Goal: Task Accomplishment & Management: Complete application form

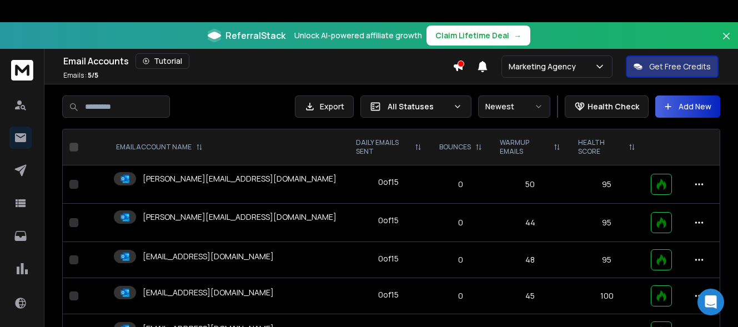
click at [692, 104] on button "Add New" at bounding box center [687, 106] width 65 height 22
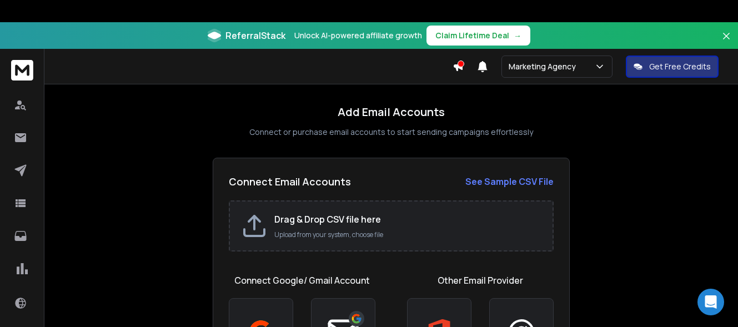
click at [502, 216] on h2 "Drag & Drop CSV file here" at bounding box center [407, 219] width 267 height 13
type input "**********"
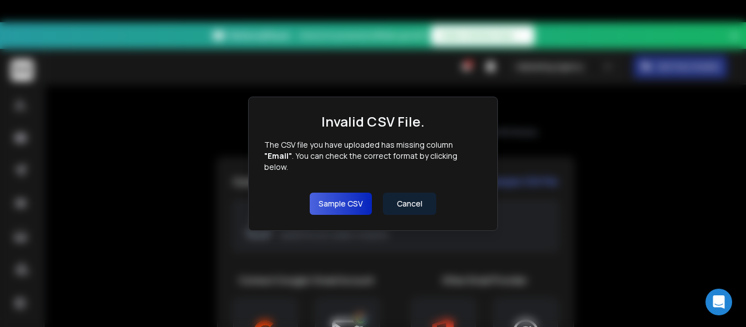
click at [403, 195] on button "Cancel" at bounding box center [409, 204] width 53 height 22
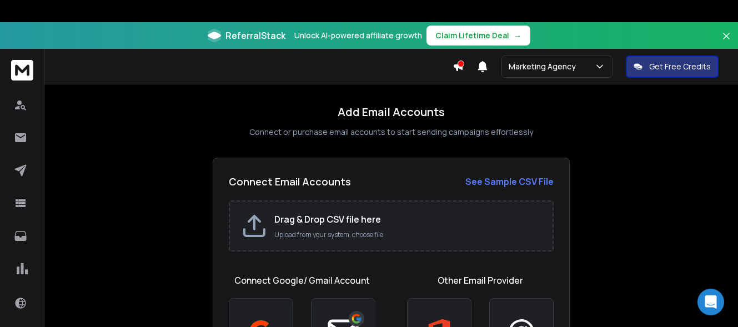
click at [438, 221] on h2 "Drag & Drop CSV file here" at bounding box center [407, 219] width 267 height 13
type input "**********"
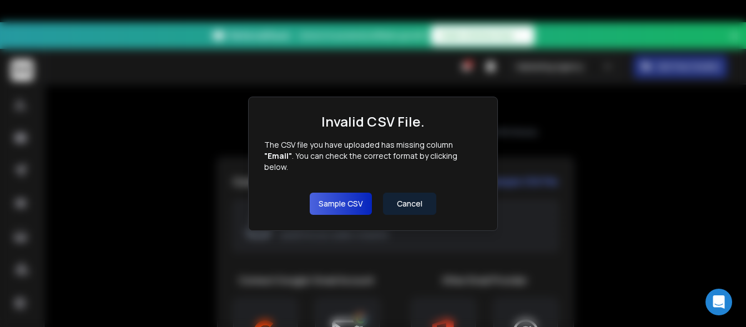
click at [398, 193] on button "Cancel" at bounding box center [409, 204] width 53 height 22
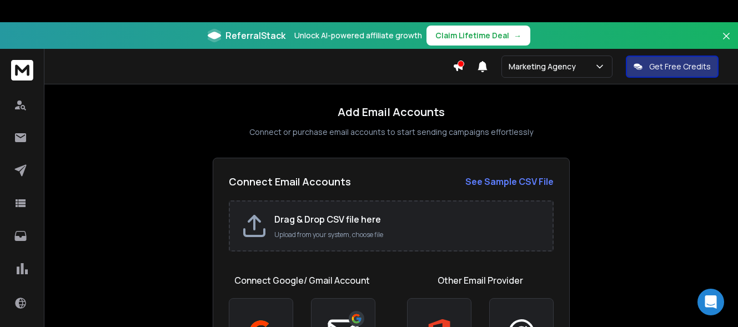
click at [478, 210] on div "Drag & Drop CSV file here Upload from your system, choose file" at bounding box center [391, 225] width 325 height 51
type input "**********"
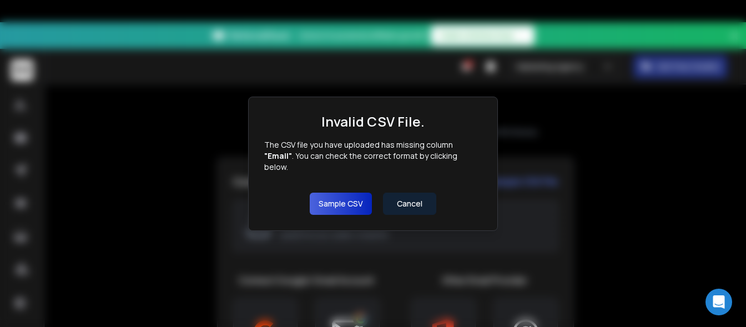
click at [418, 198] on button "Cancel" at bounding box center [409, 204] width 53 height 22
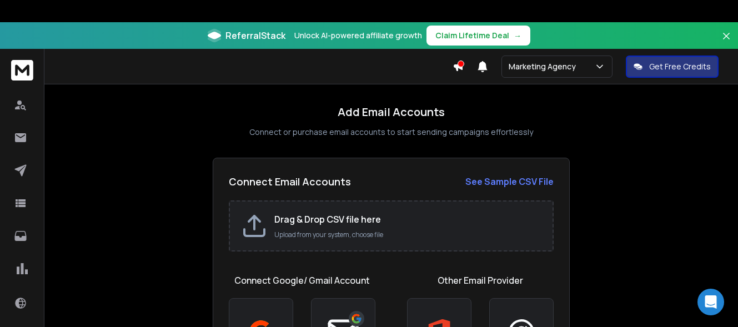
click at [466, 214] on h2 "Drag & Drop CSV file here" at bounding box center [407, 219] width 267 height 13
type input "**********"
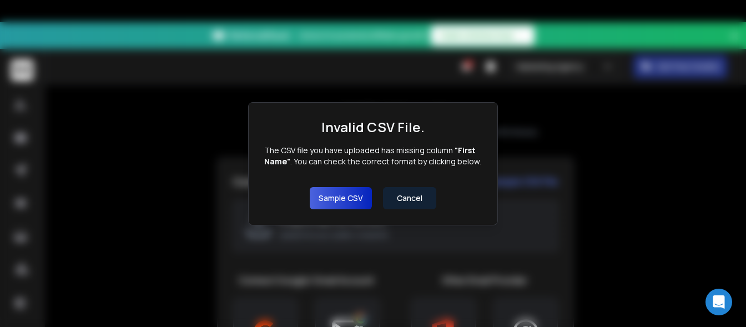
click at [329, 200] on button "Sample CSV" at bounding box center [341, 198] width 62 height 22
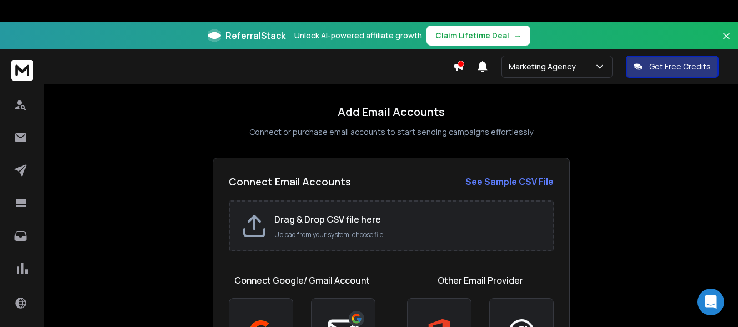
click at [504, 213] on h2 "Drag & Drop CSV file here" at bounding box center [407, 219] width 267 height 13
type input "**********"
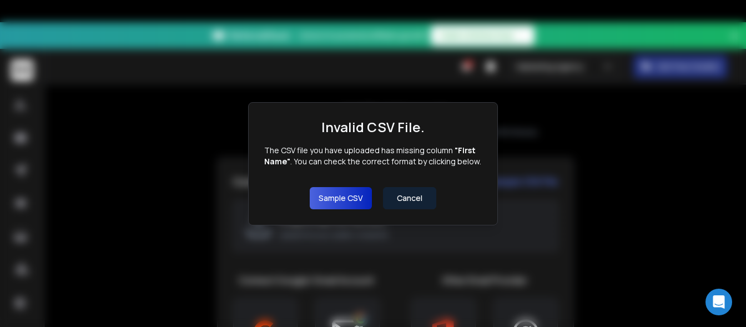
click at [417, 195] on button "Cancel" at bounding box center [409, 198] width 53 height 22
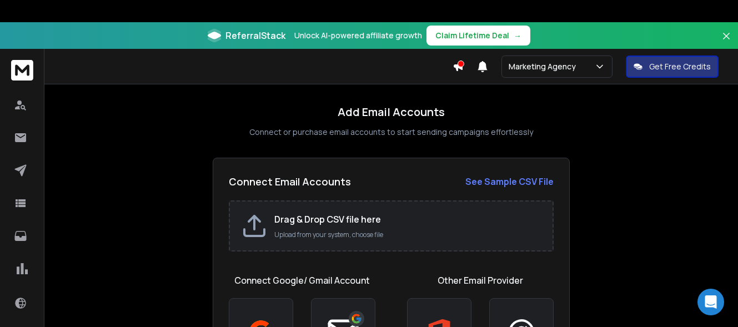
click at [487, 227] on div "Drag & Drop CSV file here Upload from your system, choose file" at bounding box center [407, 226] width 267 height 27
type input "**********"
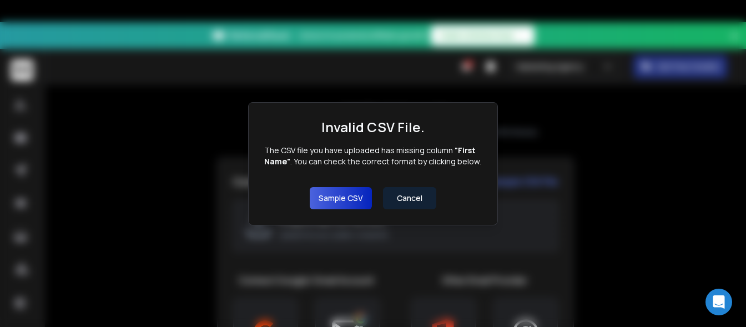
click at [413, 204] on button "Cancel" at bounding box center [409, 198] width 53 height 22
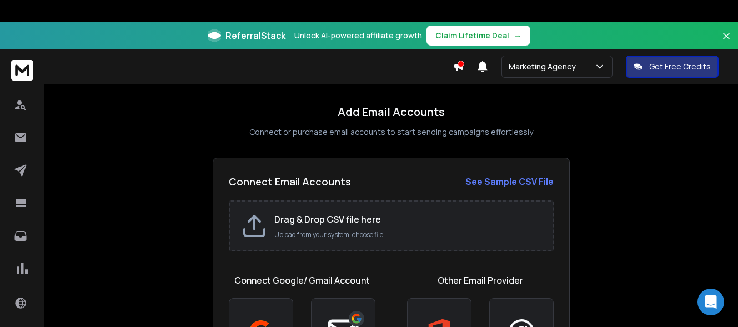
click at [499, 221] on h2 "Drag & Drop CSV file here" at bounding box center [407, 219] width 267 height 13
type input "**********"
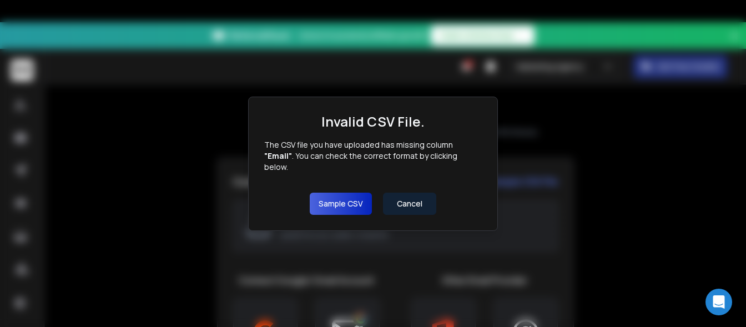
click at [415, 194] on button "Cancel" at bounding box center [409, 204] width 53 height 22
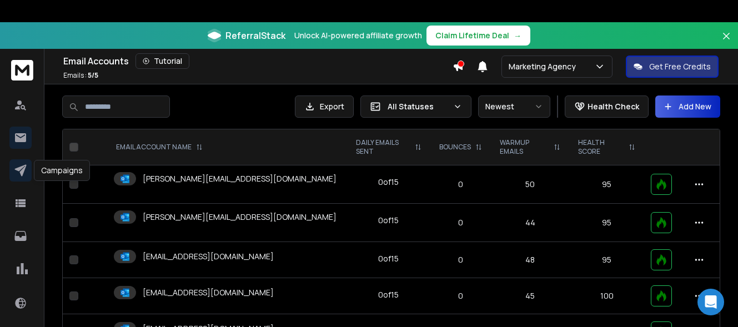
click at [28, 167] on link at bounding box center [20, 170] width 22 height 22
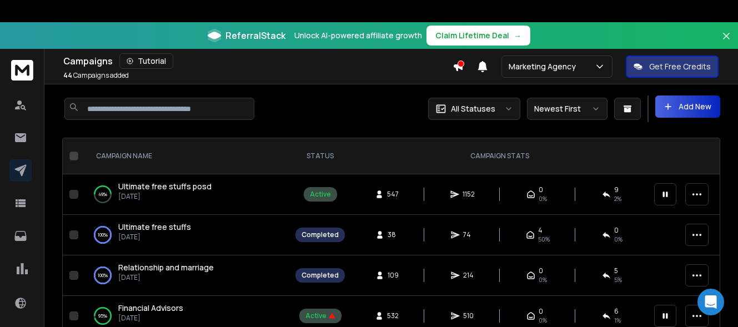
click at [216, 186] on div "49 % Ultimate free stuffs posd [DATE]" at bounding box center [186, 194] width 184 height 27
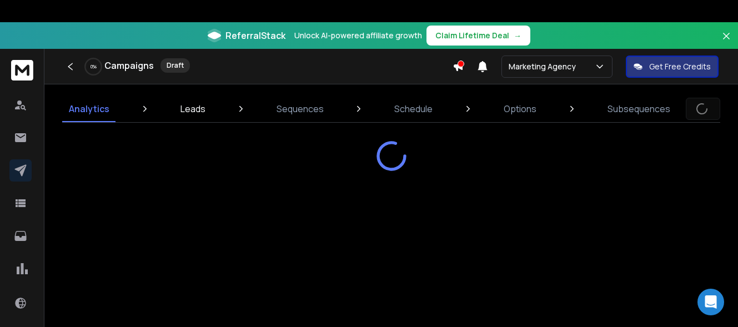
click at [188, 109] on p "Leads" at bounding box center [192, 108] width 25 height 13
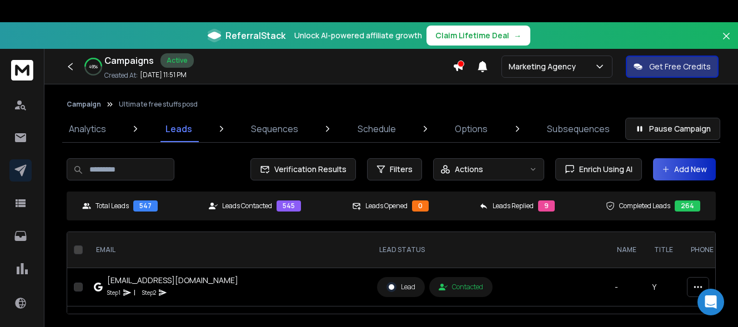
click at [708, 166] on button "Add New" at bounding box center [684, 169] width 63 height 22
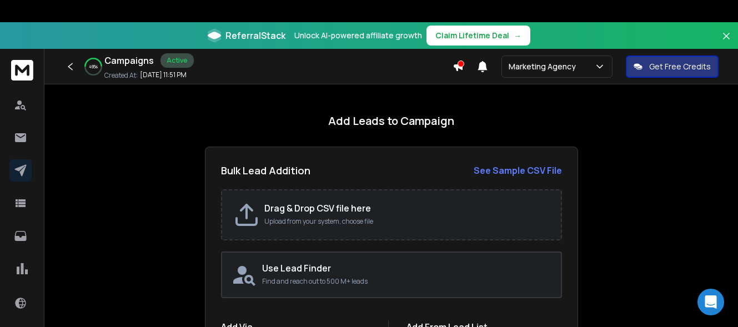
click at [542, 200] on div "Drag & Drop CSV file here Upload from your system, choose file" at bounding box center [391, 214] width 341 height 51
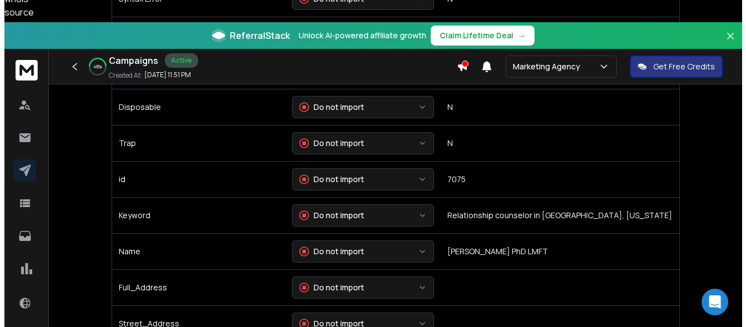
scroll to position [444, 0]
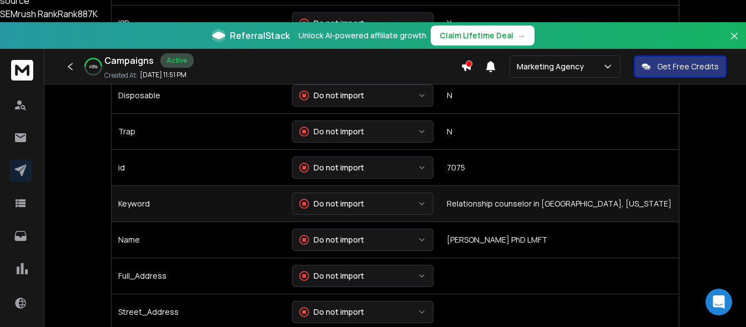
click at [372, 193] on button "Do not import" at bounding box center [363, 204] width 142 height 22
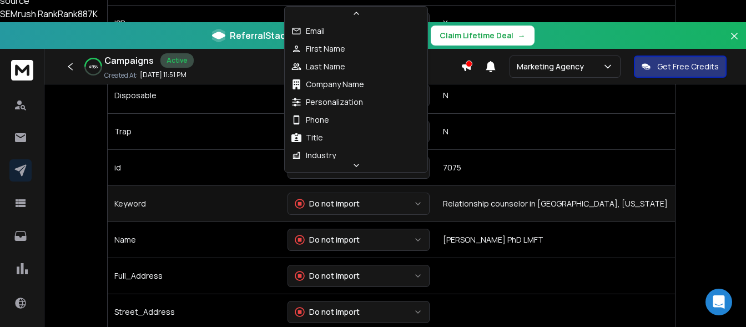
scroll to position [112, 0]
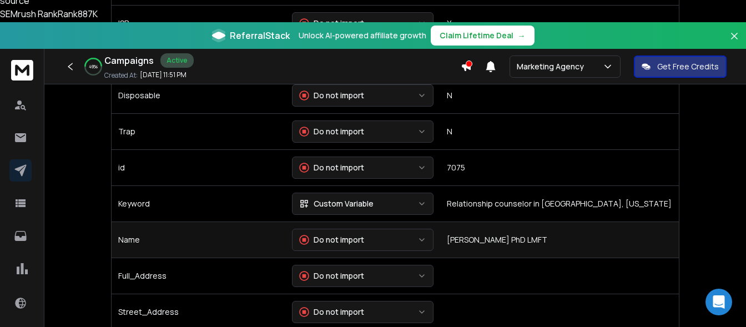
click at [363, 229] on button "Do not import" at bounding box center [363, 240] width 142 height 22
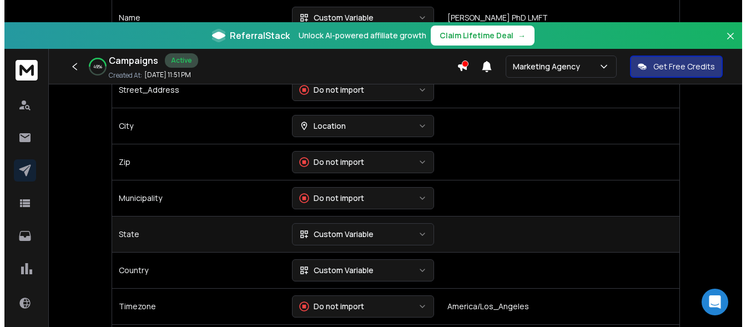
scroll to position [721, 0]
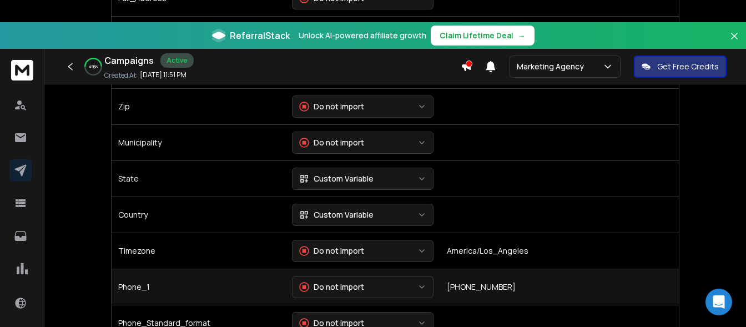
click at [378, 276] on button "Do not import" at bounding box center [363, 287] width 142 height 22
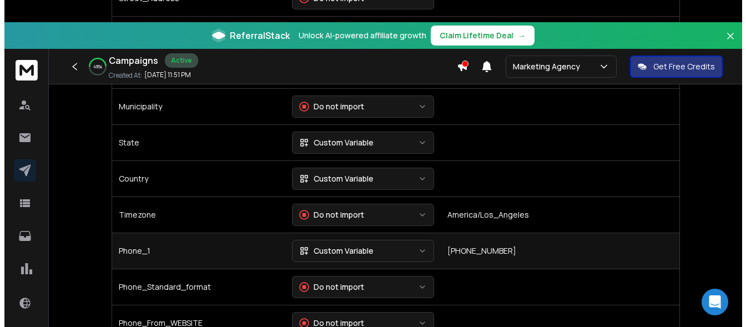
scroll to position [777, 0]
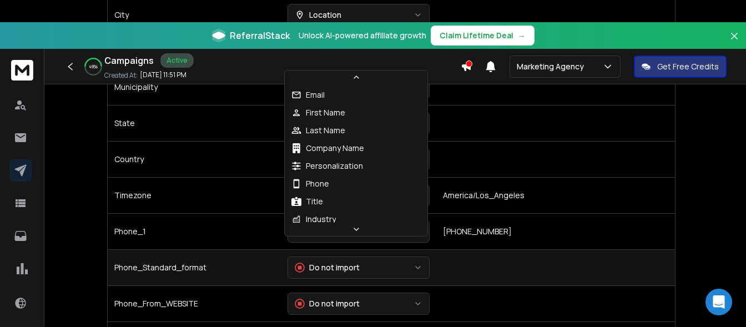
click at [378, 256] on button "Do not import" at bounding box center [358, 267] width 142 height 22
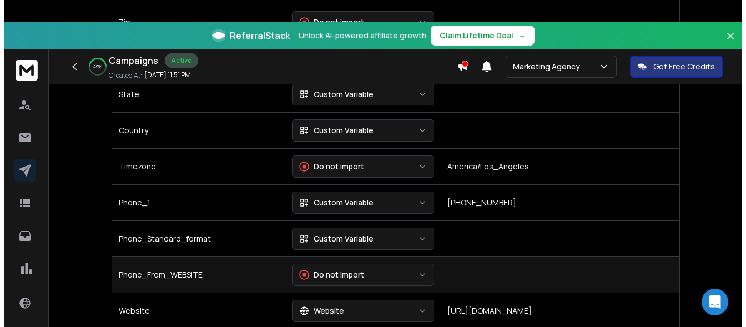
scroll to position [832, 0]
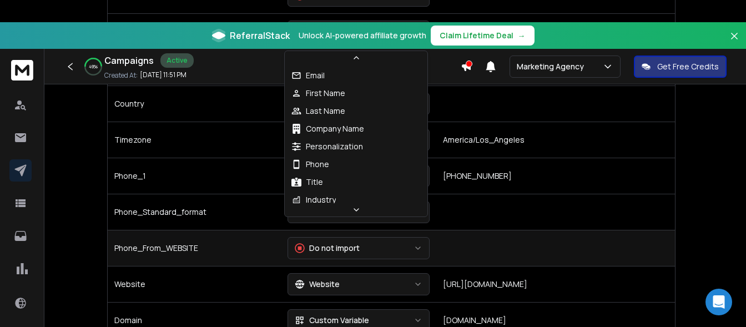
click at [372, 237] on button "Do not import" at bounding box center [358, 248] width 142 height 22
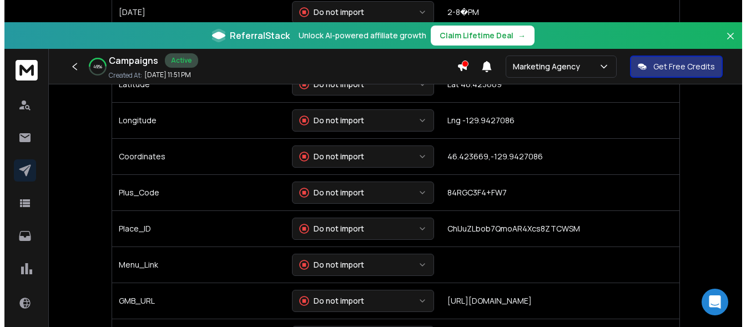
scroll to position [1665, 0]
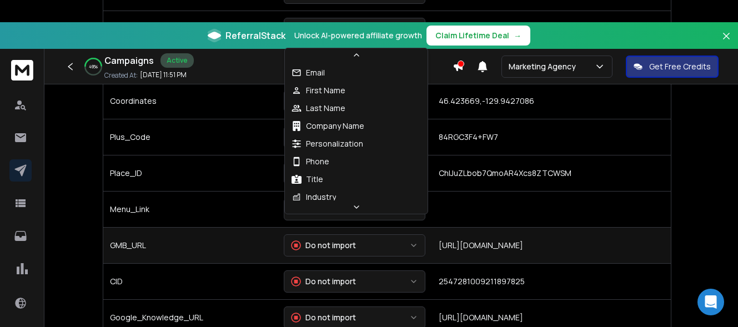
click at [365, 236] on button "Do not import" at bounding box center [355, 245] width 142 height 22
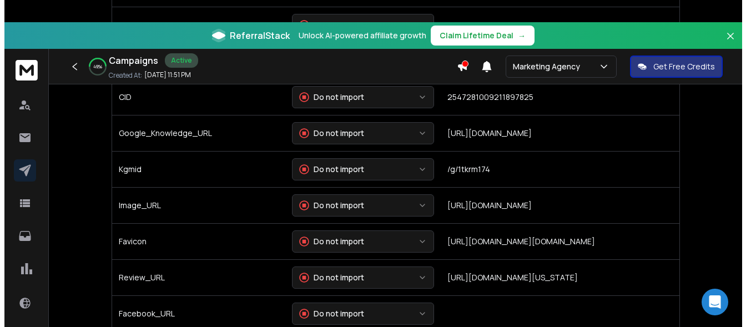
scroll to position [1887, 0]
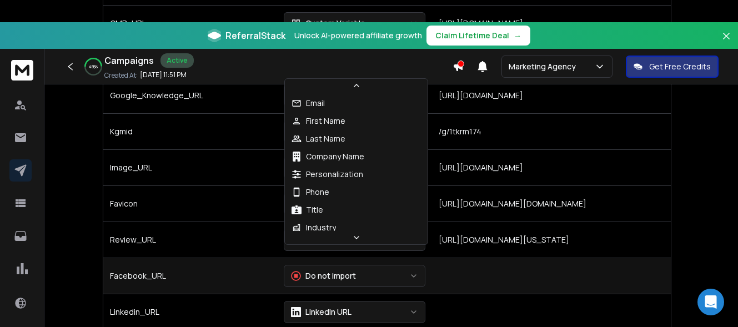
click at [362, 265] on button "Do not import" at bounding box center [355, 276] width 142 height 22
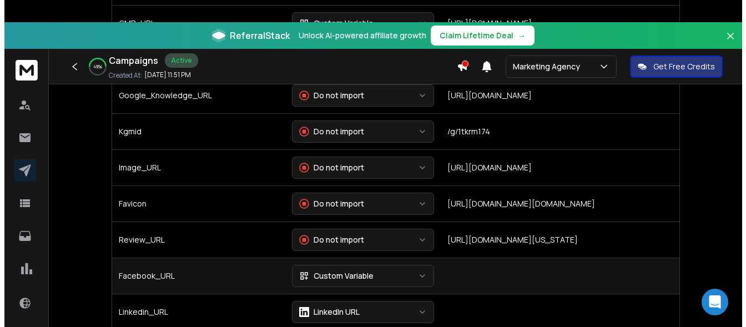
scroll to position [1942, 0]
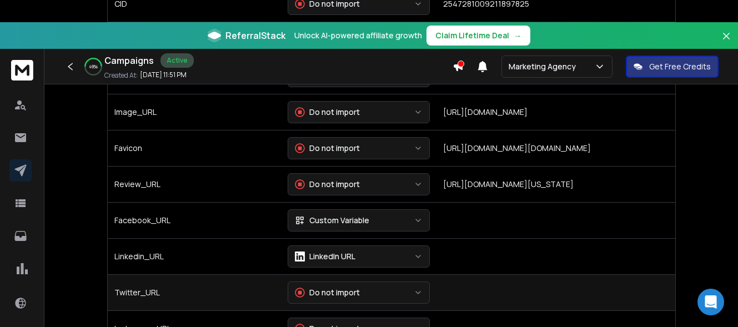
click at [368, 281] on button "Do not import" at bounding box center [358, 292] width 142 height 22
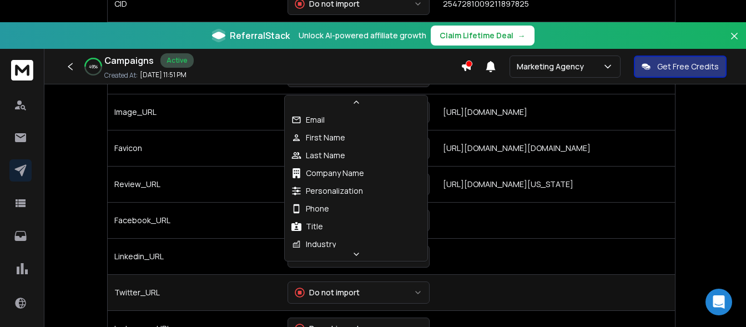
scroll to position [112, 0]
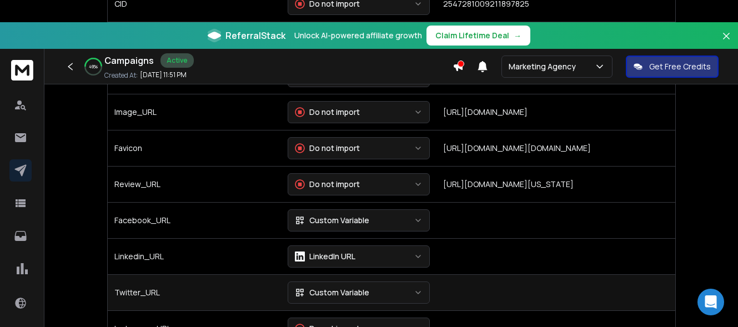
click at [385, 281] on button "Custom Variable" at bounding box center [358, 292] width 142 height 22
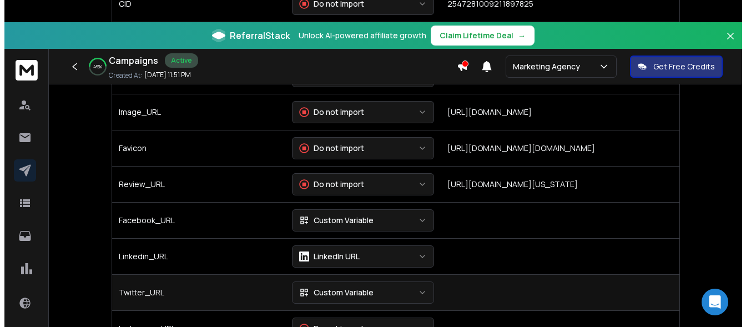
scroll to position [1998, 0]
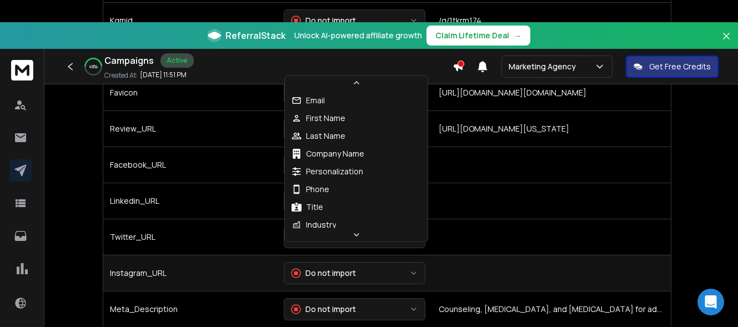
click at [376, 264] on button "Do not import" at bounding box center [355, 273] width 142 height 22
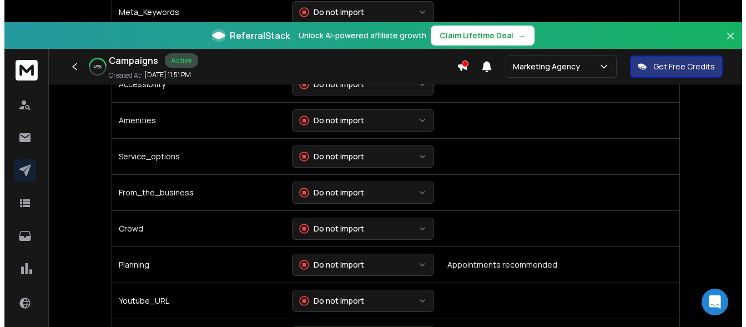
scroll to position [2386, 0]
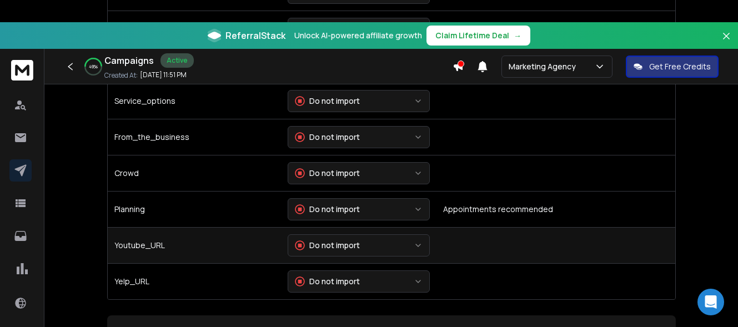
click at [365, 234] on button "Do not import" at bounding box center [358, 245] width 142 height 22
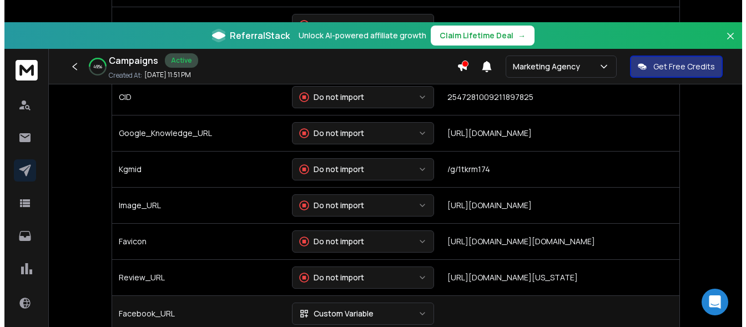
scroll to position [1831, 0]
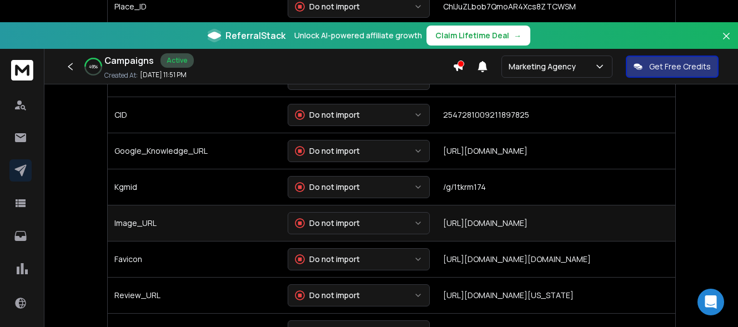
click at [352, 214] on button "Do not import" at bounding box center [358, 223] width 142 height 22
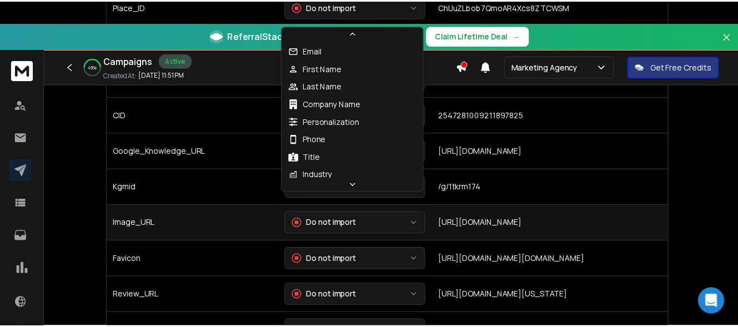
scroll to position [112, 0]
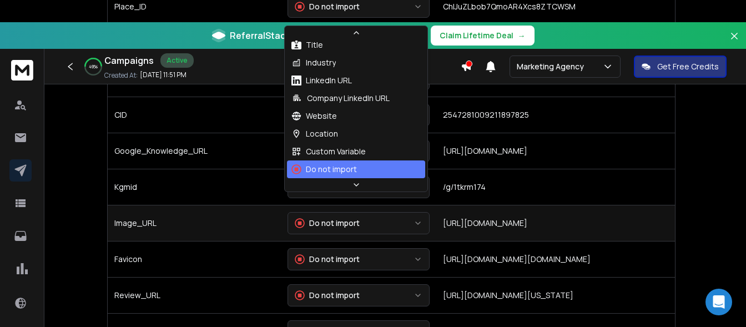
click at [244, 219] on td "Image_URL" at bounding box center [195, 223] width 174 height 36
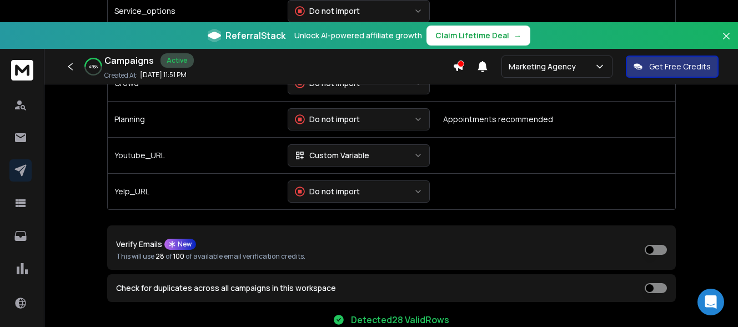
scroll to position [2509, 0]
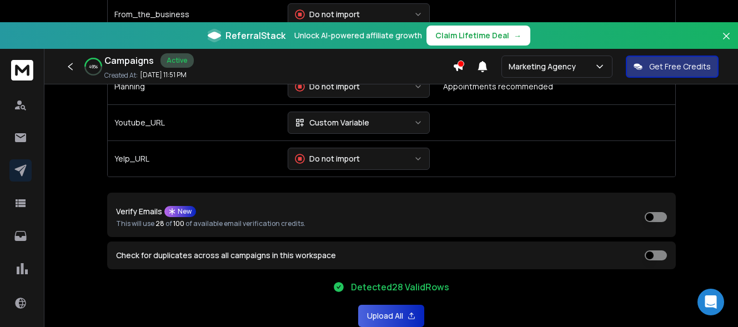
click at [665, 250] on button "Check for duplicates across all campaigns in this workspace" at bounding box center [655, 255] width 22 height 10
click at [391, 305] on button "Upload All" at bounding box center [391, 316] width 66 height 22
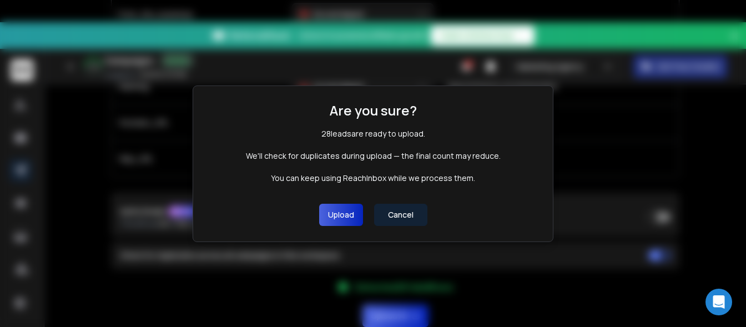
click at [345, 213] on button "Upload" at bounding box center [341, 215] width 44 height 22
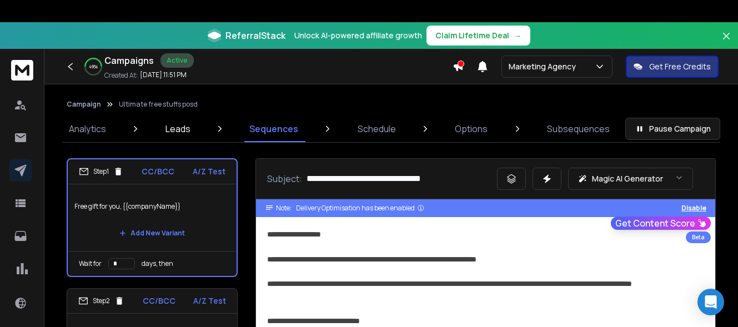
click at [180, 130] on p "Leads" at bounding box center [177, 128] width 25 height 13
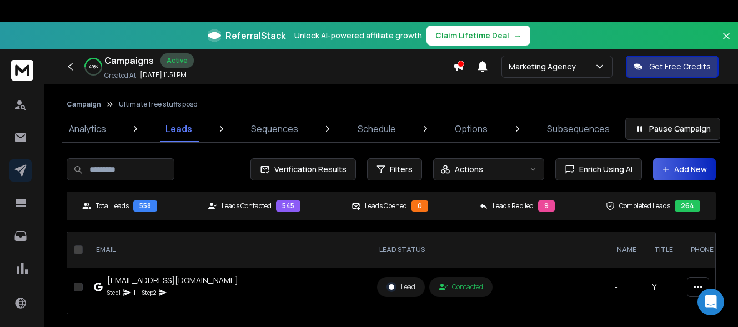
click at [707, 166] on button "Add New" at bounding box center [684, 169] width 63 height 22
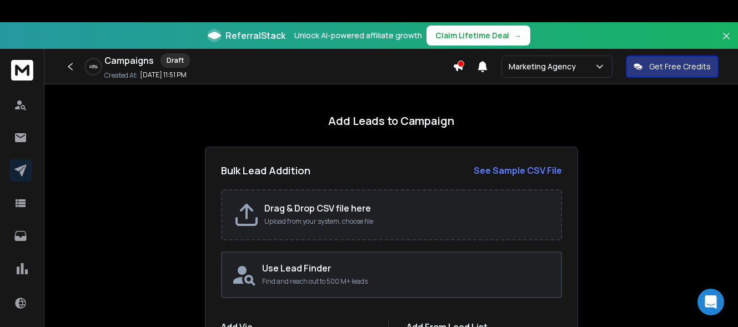
click at [504, 210] on h2 "Drag & Drop CSV file here" at bounding box center [406, 207] width 285 height 13
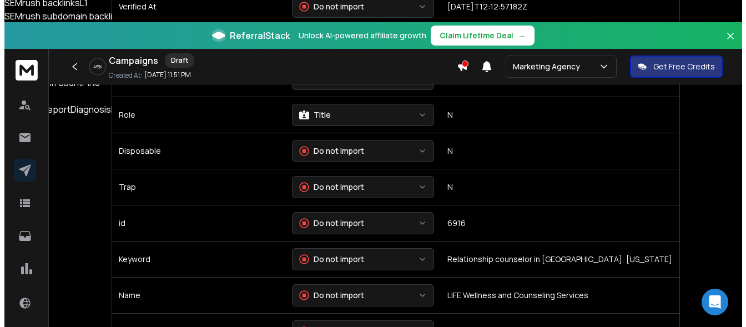
scroll to position [444, 0]
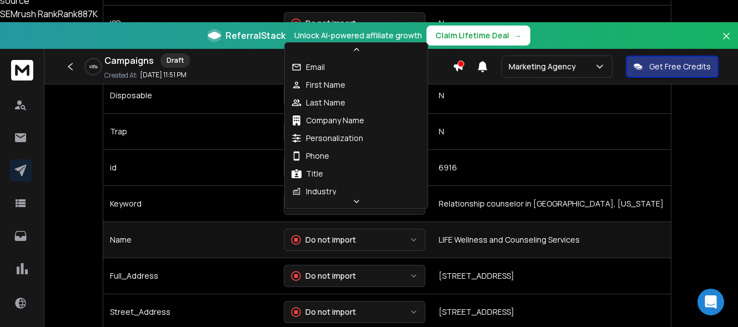
click at [392, 229] on button "Do not import" at bounding box center [355, 240] width 142 height 22
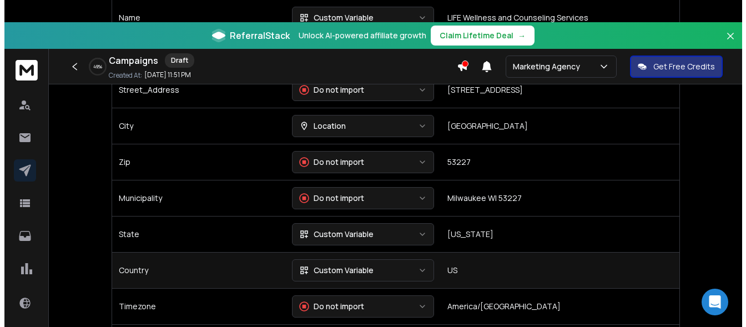
scroll to position [721, 0]
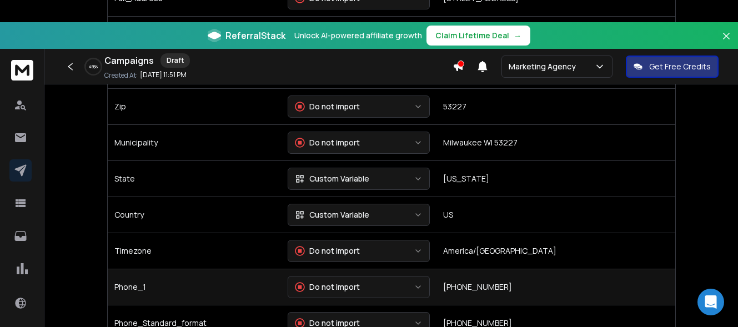
click at [387, 276] on button "Do not import" at bounding box center [358, 287] width 142 height 22
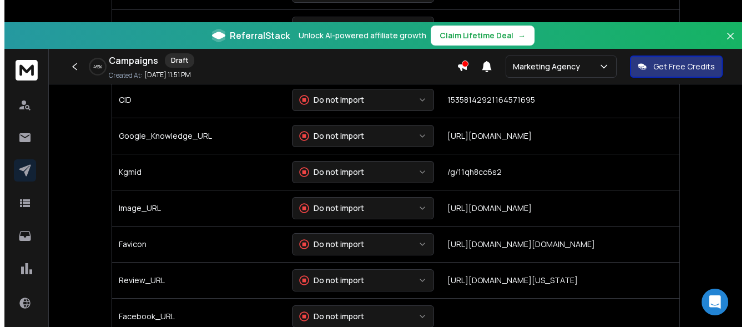
scroll to position [1831, 0]
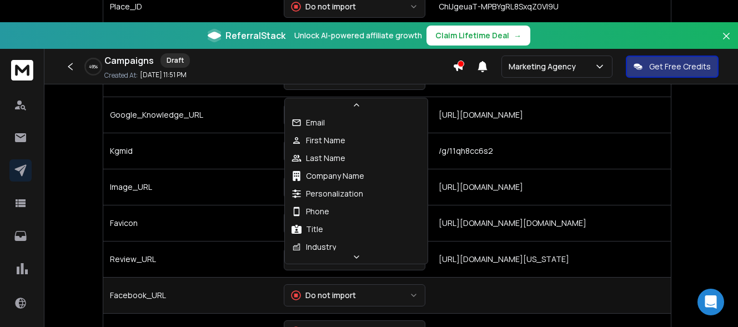
click at [382, 284] on button "Do not import" at bounding box center [355, 295] width 142 height 22
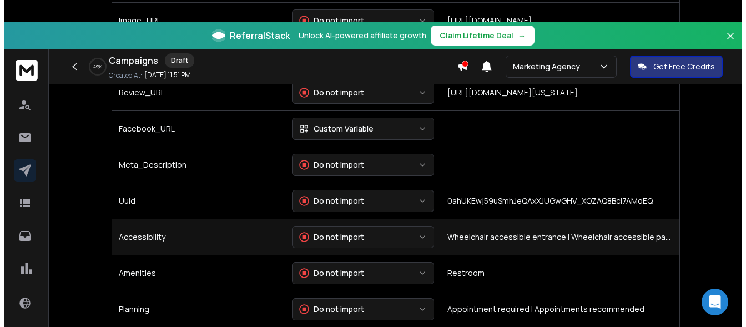
scroll to position [2053, 0]
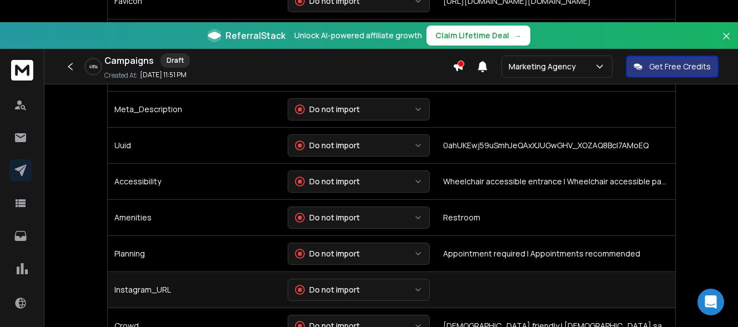
click at [386, 279] on button "Do not import" at bounding box center [358, 290] width 142 height 22
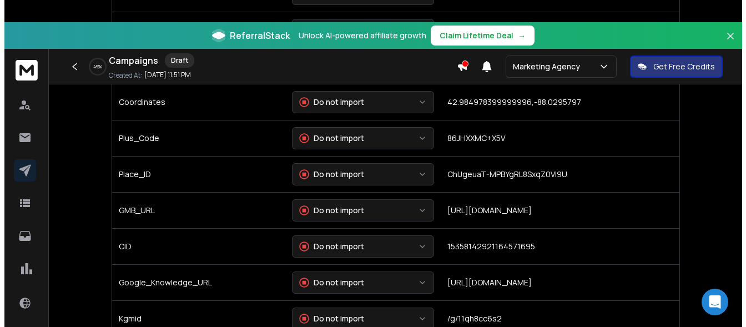
scroll to position [1646, 0]
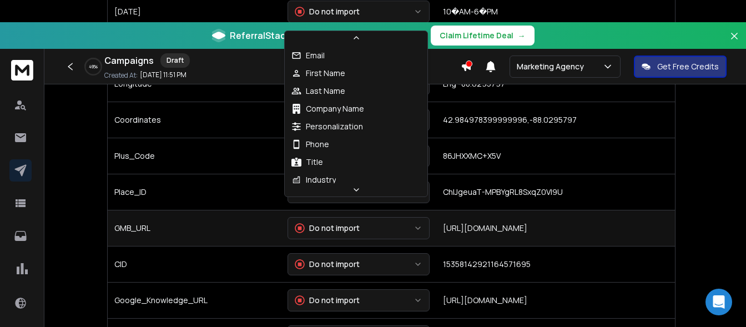
click at [371, 217] on button "Do not import" at bounding box center [358, 228] width 142 height 22
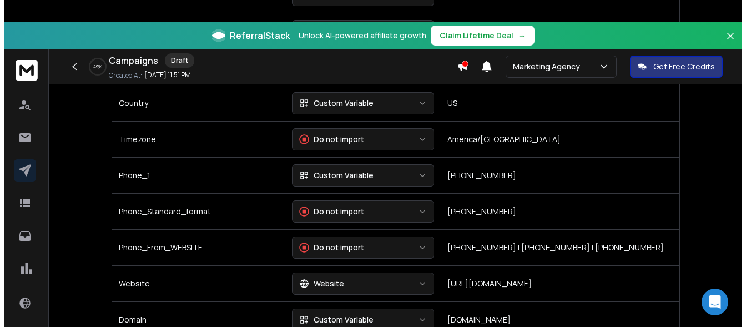
scroll to position [814, 0]
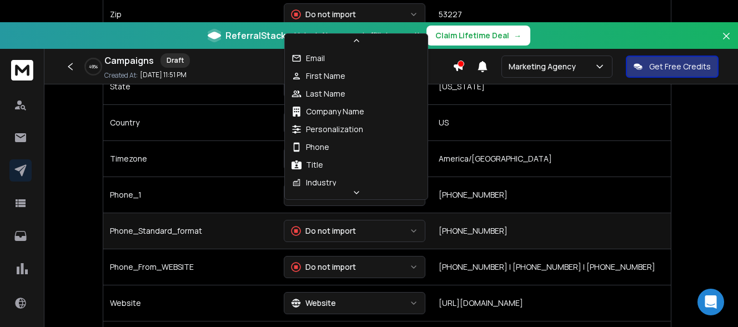
click at [368, 221] on button "Do not import" at bounding box center [355, 231] width 142 height 22
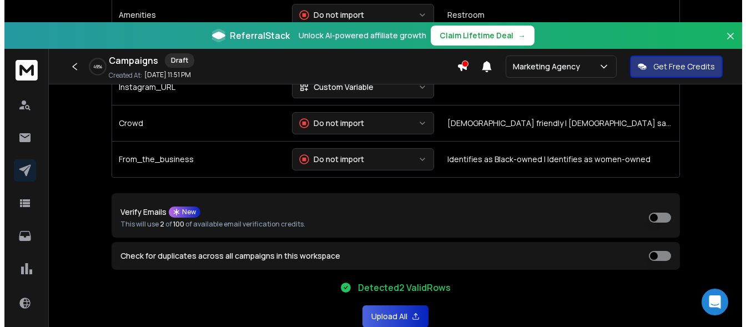
scroll to position [2256, 0]
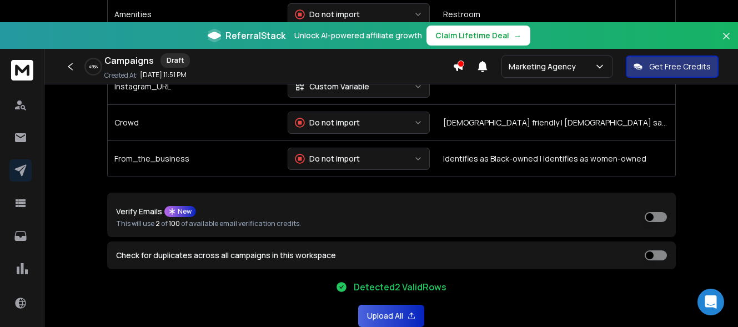
click at [664, 250] on button "Check for duplicates across all campaigns in this workspace" at bounding box center [655, 255] width 22 height 10
click at [402, 305] on button "Upload All" at bounding box center [391, 316] width 66 height 22
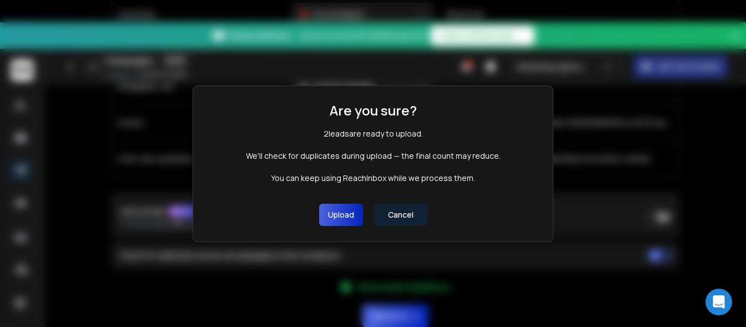
click at [342, 213] on button "Upload" at bounding box center [341, 215] width 44 height 22
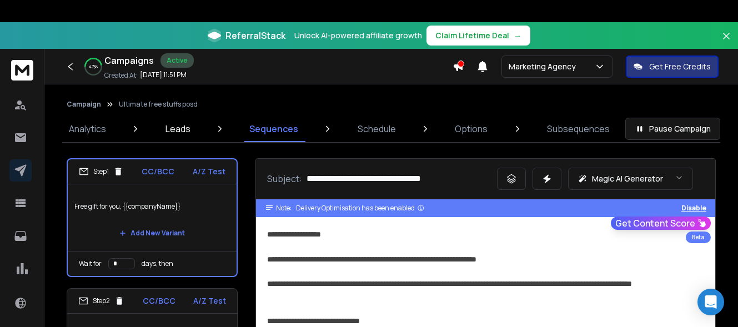
click at [171, 127] on p "Leads" at bounding box center [177, 128] width 25 height 13
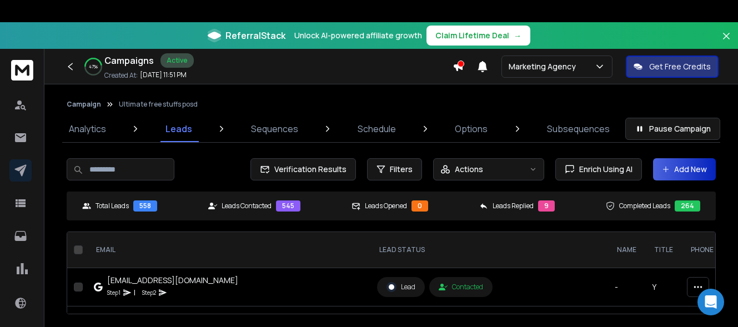
click at [700, 164] on button "Add New" at bounding box center [684, 169] width 63 height 22
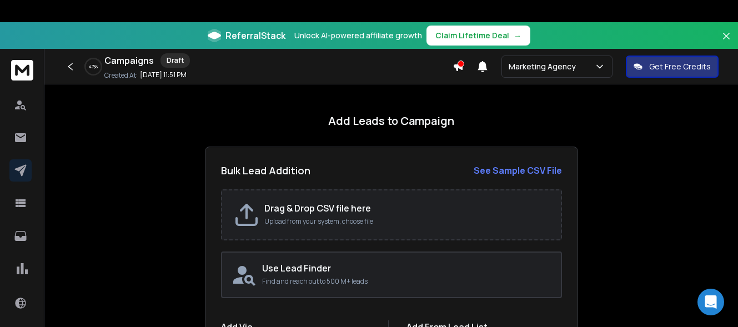
click at [458, 199] on div "Drag & Drop CSV file here Upload from your system, choose file" at bounding box center [391, 214] width 341 height 51
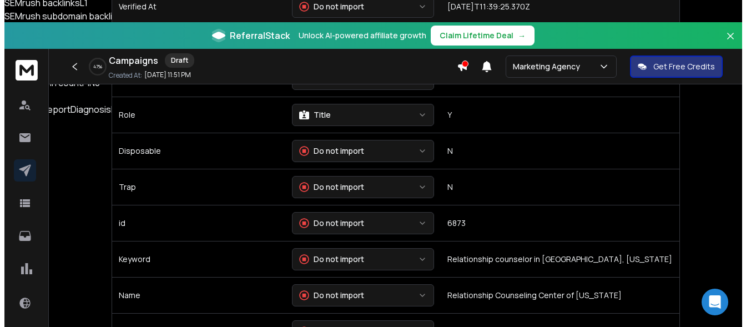
scroll to position [444, 0]
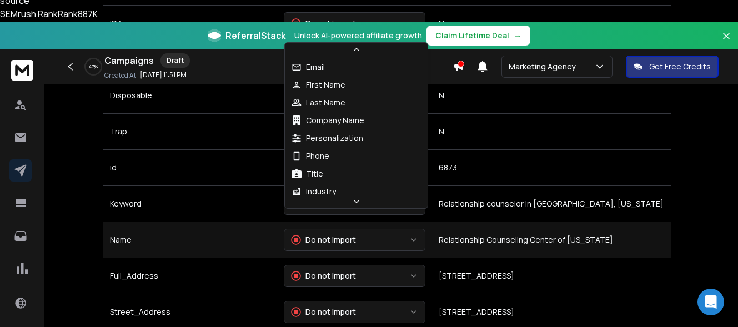
click at [362, 229] on button "Do not import" at bounding box center [355, 240] width 142 height 22
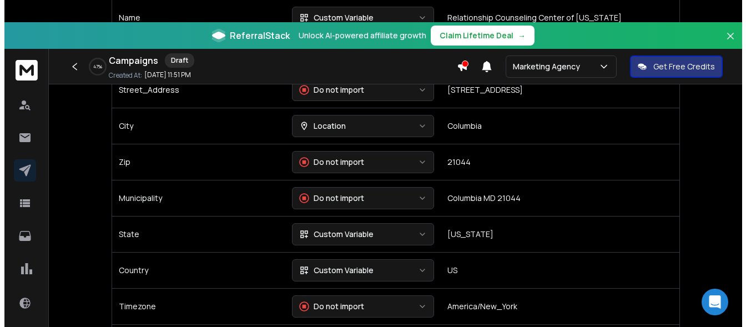
scroll to position [721, 0]
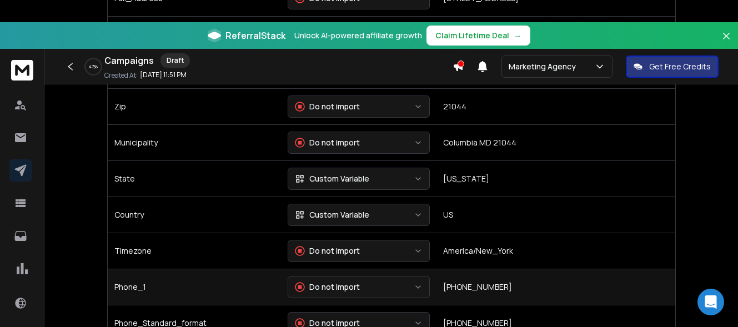
click at [374, 276] on button "Do not import" at bounding box center [358, 287] width 142 height 22
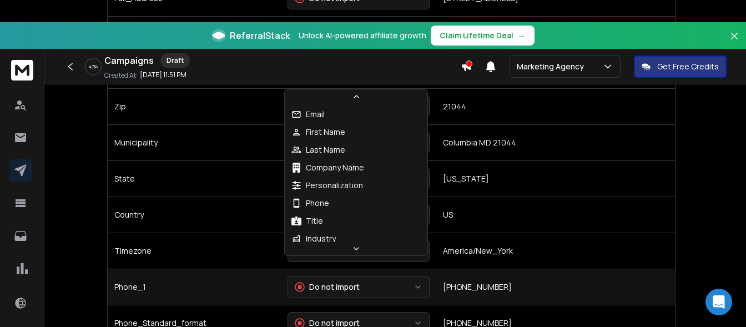
scroll to position [112, 0]
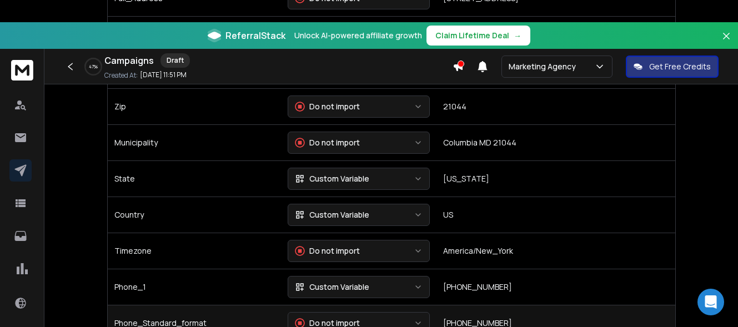
click at [377, 312] on button "Do not import" at bounding box center [358, 323] width 142 height 22
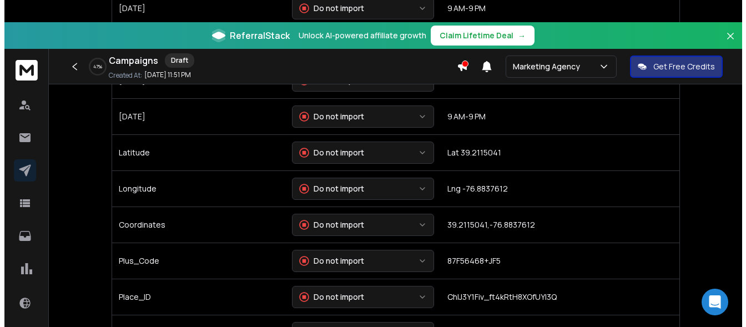
scroll to position [1665, 0]
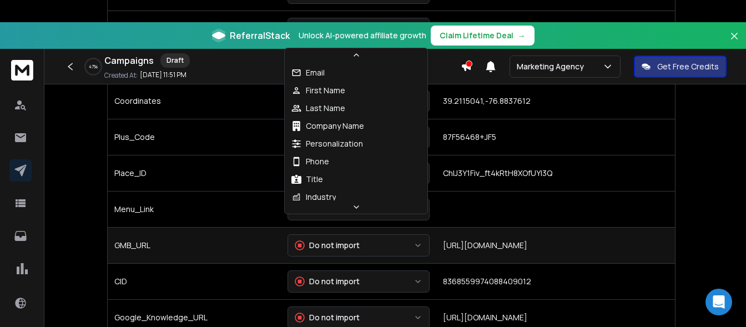
click at [379, 234] on button "Do not import" at bounding box center [358, 245] width 142 height 22
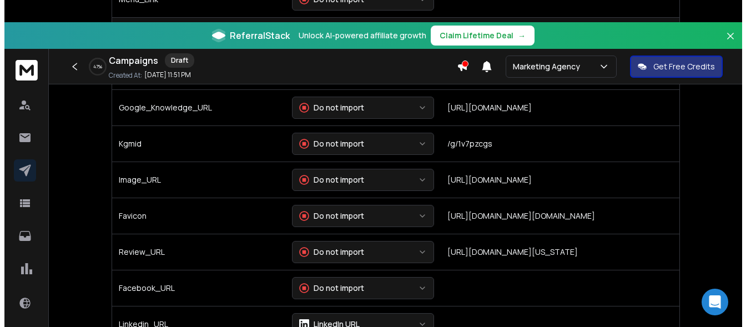
scroll to position [1887, 0]
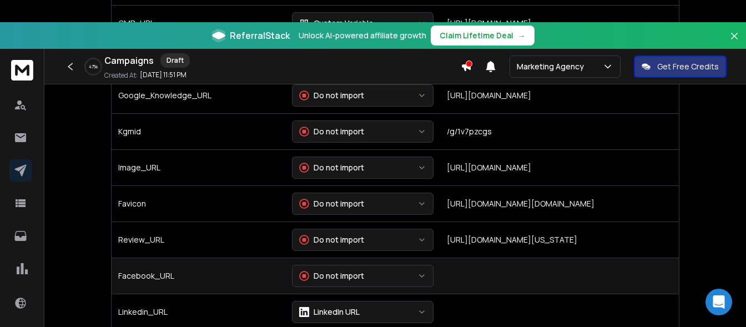
click at [366, 265] on button "Do not import" at bounding box center [363, 276] width 142 height 22
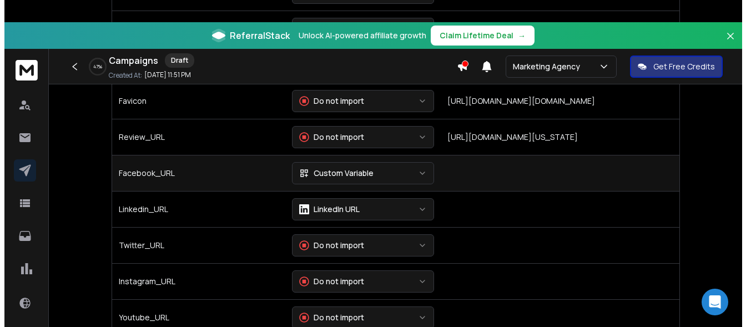
scroll to position [1998, 0]
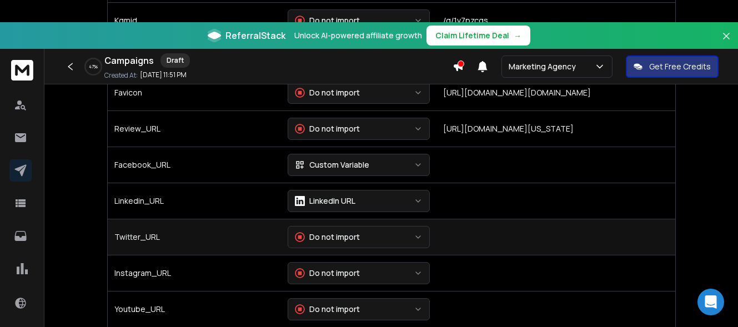
click at [361, 226] on button "Do not import" at bounding box center [358, 237] width 142 height 22
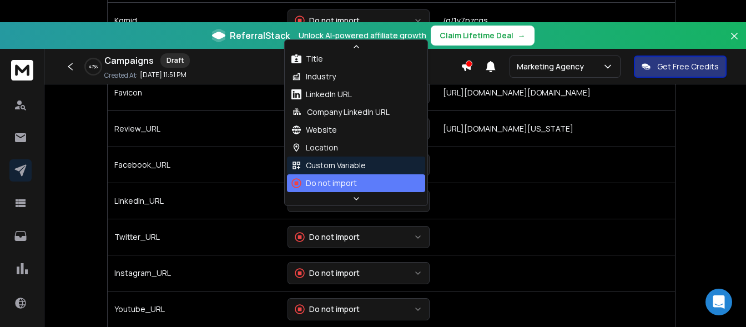
scroll to position [101, 0]
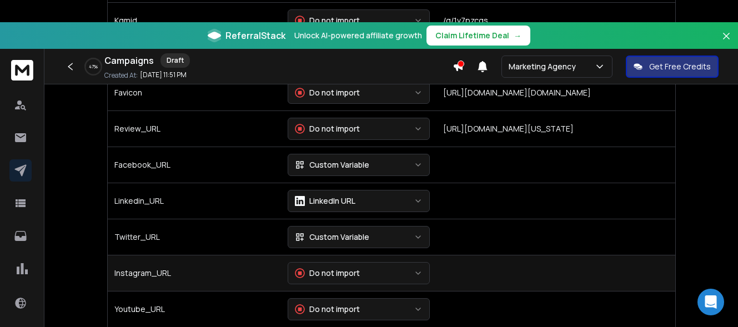
click at [367, 262] on button "Do not import" at bounding box center [358, 273] width 142 height 22
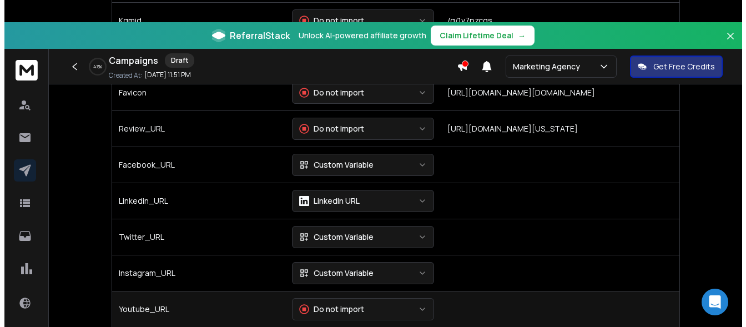
scroll to position [2053, 0]
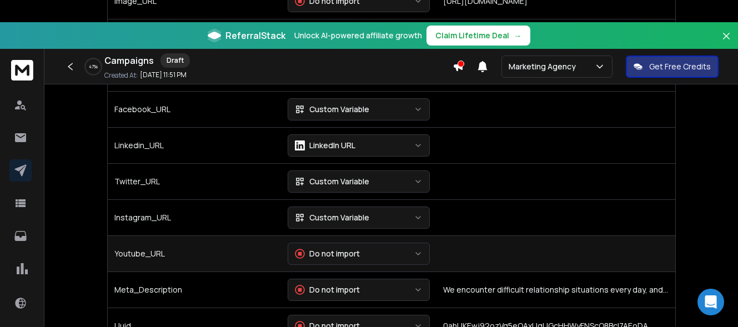
click at [365, 243] on button "Do not import" at bounding box center [358, 254] width 142 height 22
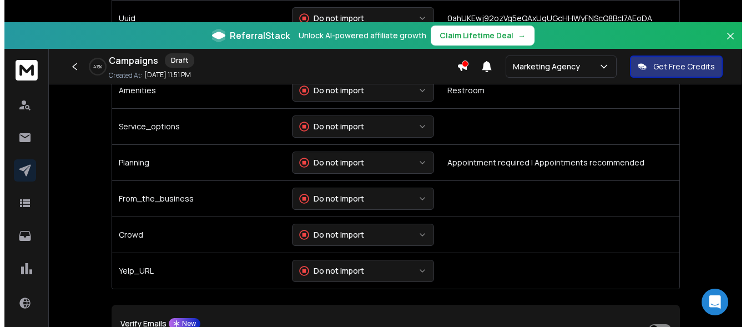
scroll to position [2386, 0]
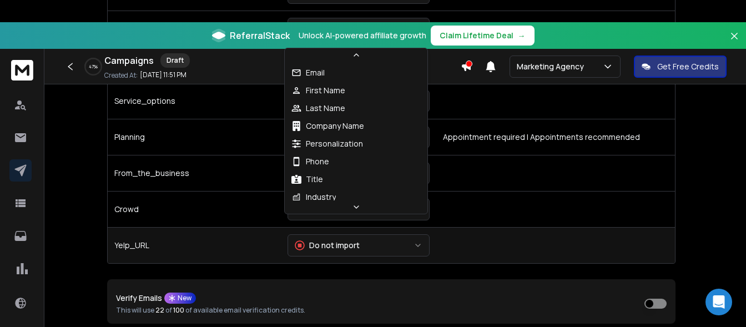
click at [367, 234] on button "Do not import" at bounding box center [358, 245] width 142 height 22
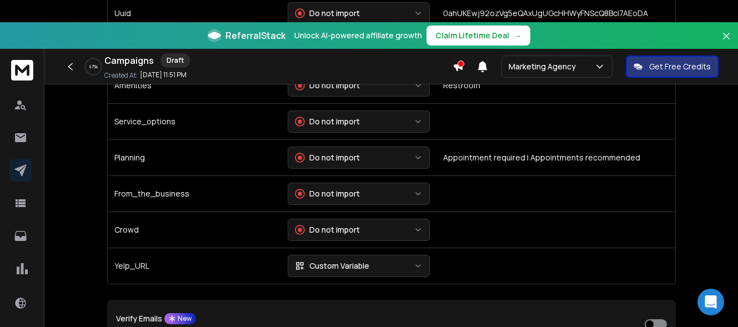
scroll to position [2473, 0]
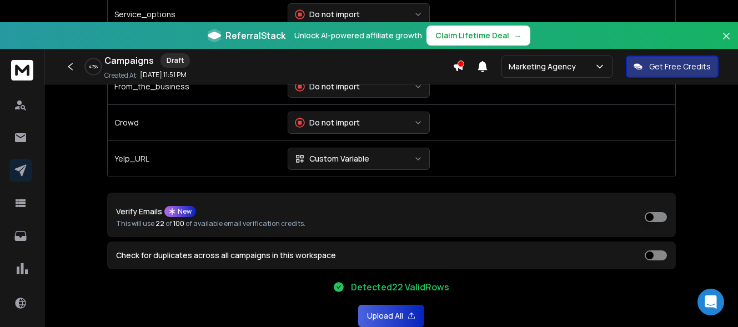
click at [659, 250] on button "Check for duplicates across all campaigns in this workspace" at bounding box center [655, 255] width 22 height 10
click at [405, 305] on button "Upload All" at bounding box center [391, 316] width 66 height 22
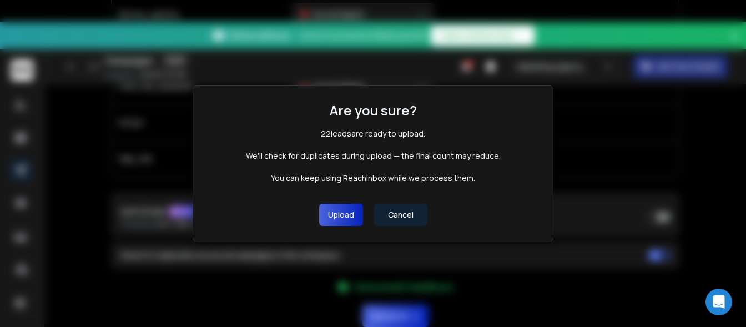
click at [352, 214] on button "Upload" at bounding box center [341, 215] width 44 height 22
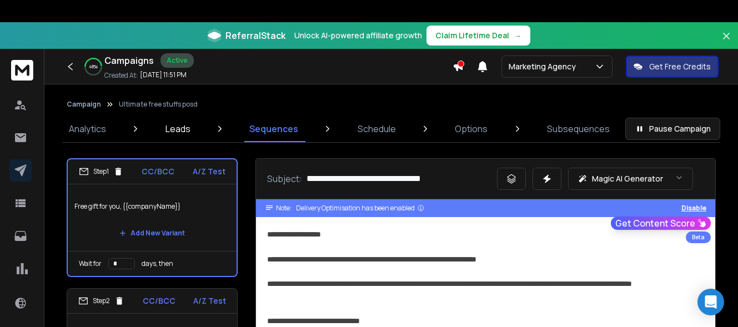
click at [173, 127] on p "Leads" at bounding box center [177, 128] width 25 height 13
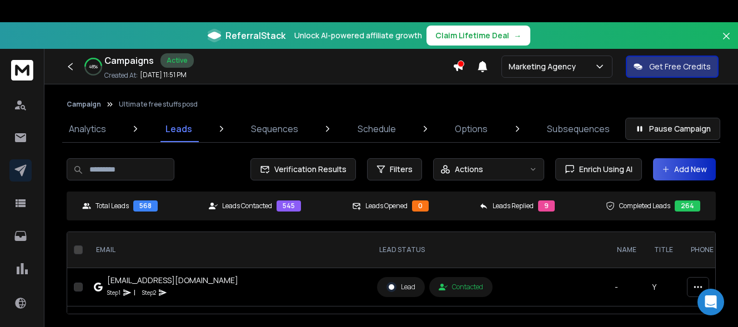
click at [686, 165] on button "Add New" at bounding box center [684, 169] width 63 height 22
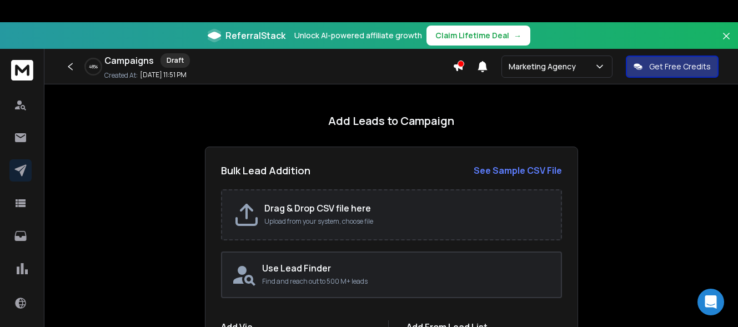
click at [472, 205] on h2 "Drag & Drop CSV file here" at bounding box center [406, 207] width 285 height 13
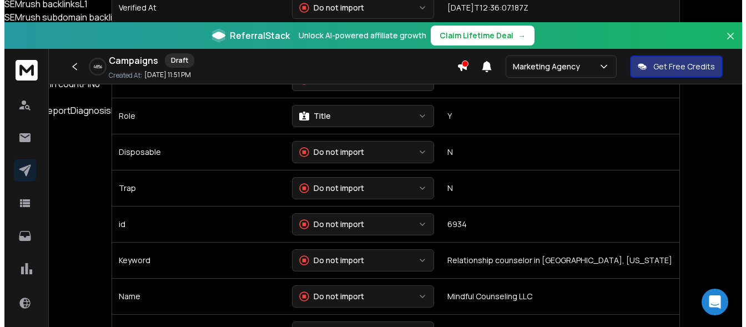
scroll to position [388, 0]
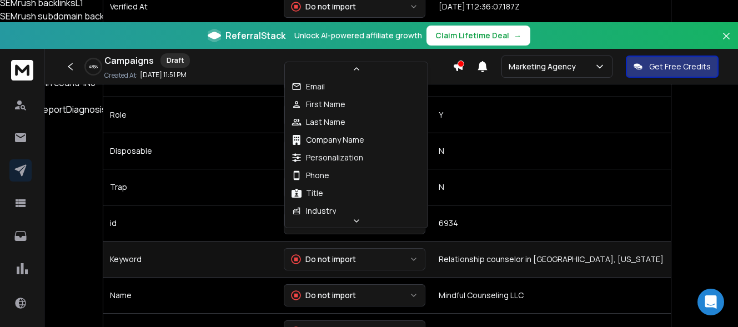
click at [388, 248] on button "Do not import" at bounding box center [355, 259] width 142 height 22
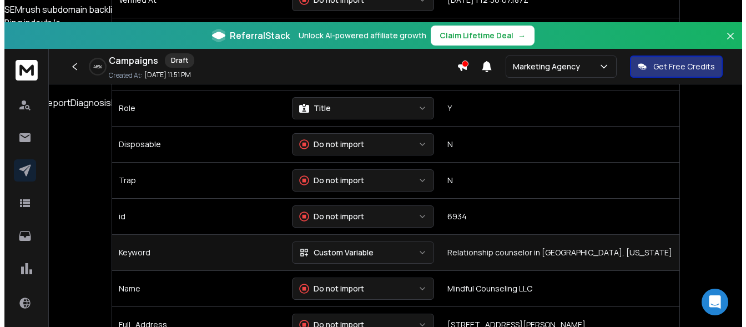
scroll to position [444, 0]
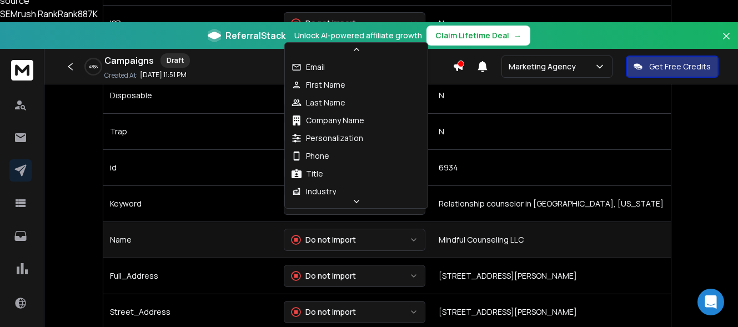
click at [380, 229] on button "Do not import" at bounding box center [355, 240] width 142 height 22
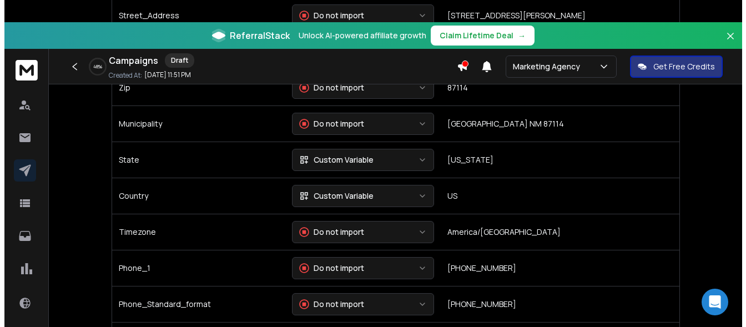
scroll to position [777, 0]
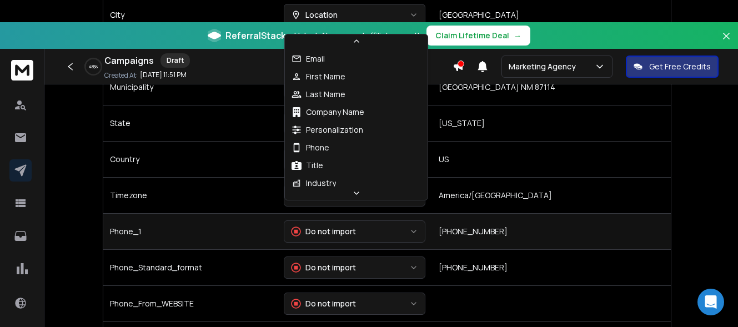
click at [381, 220] on button "Do not import" at bounding box center [355, 231] width 142 height 22
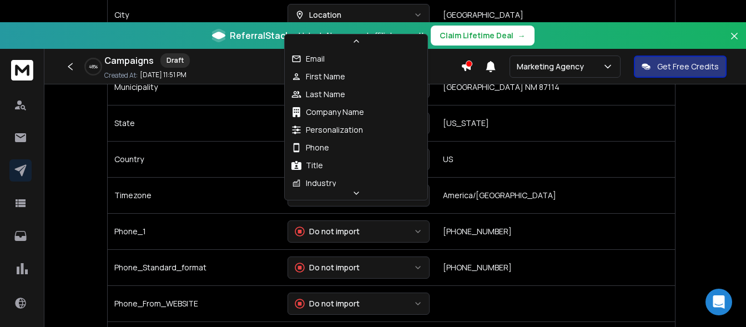
scroll to position [112, 0]
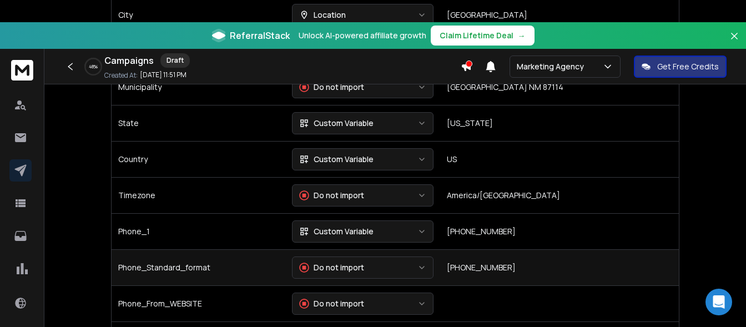
click at [375, 256] on button "Do not import" at bounding box center [363, 267] width 142 height 22
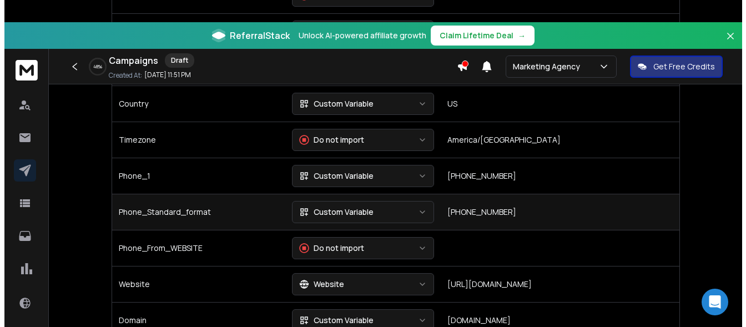
scroll to position [888, 0]
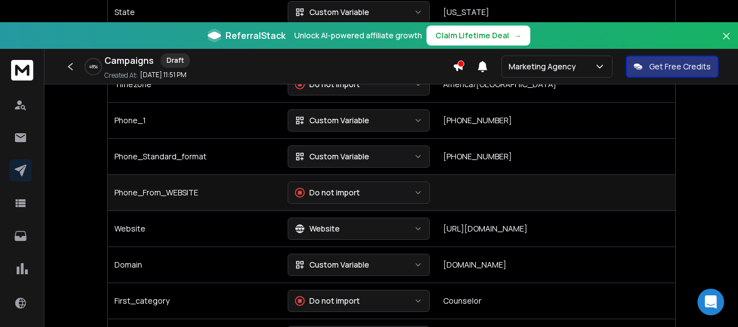
click at [366, 181] on button "Do not import" at bounding box center [358, 192] width 142 height 22
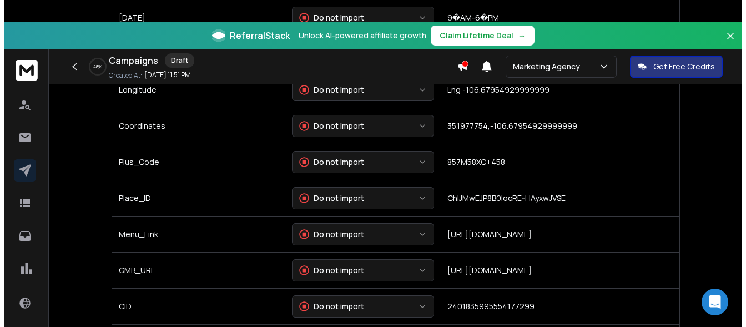
scroll to position [1665, 0]
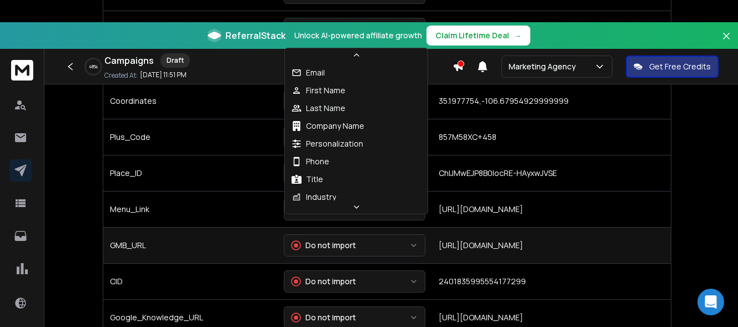
click at [369, 234] on button "Do not import" at bounding box center [355, 245] width 142 height 22
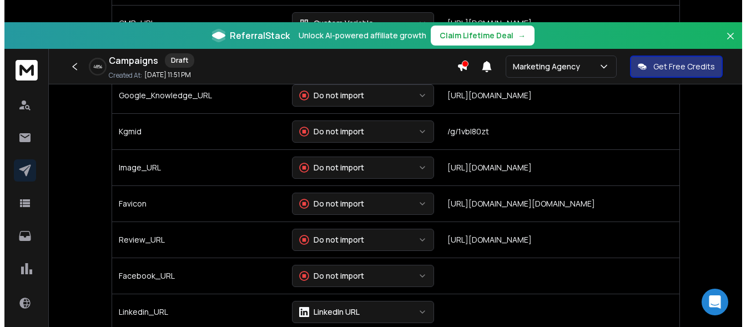
scroll to position [1942, 0]
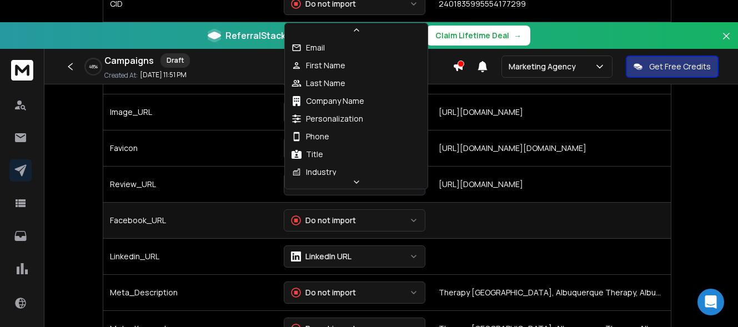
click at [366, 210] on button "Do not import" at bounding box center [355, 220] width 142 height 22
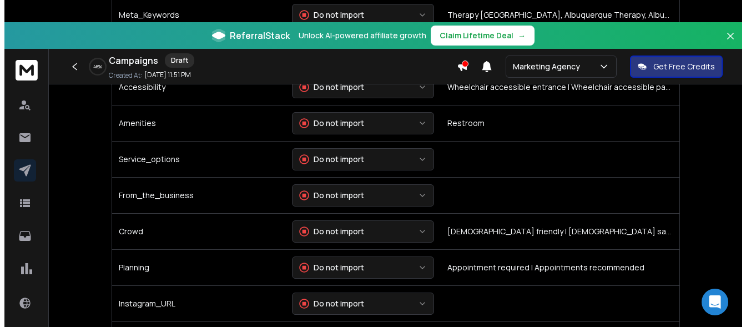
scroll to position [2275, 0]
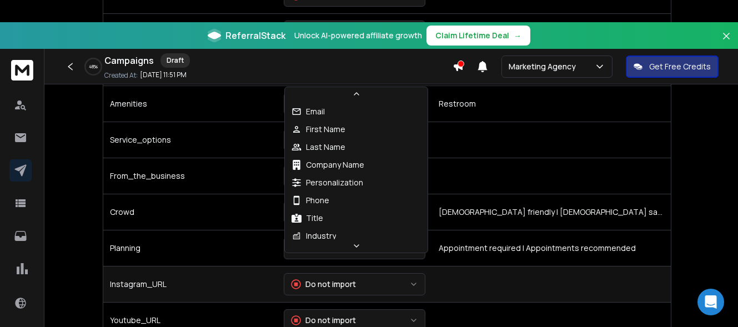
click at [376, 273] on button "Do not import" at bounding box center [355, 284] width 142 height 22
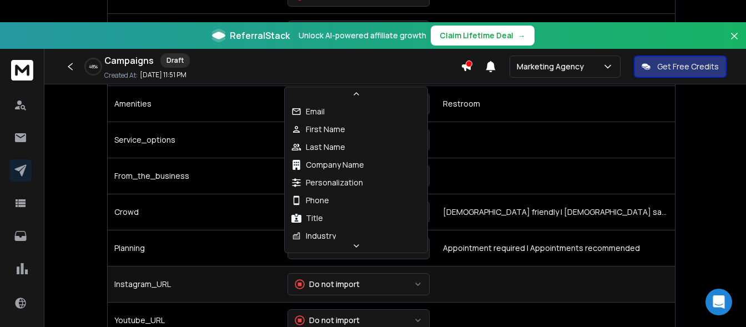
scroll to position [112, 0]
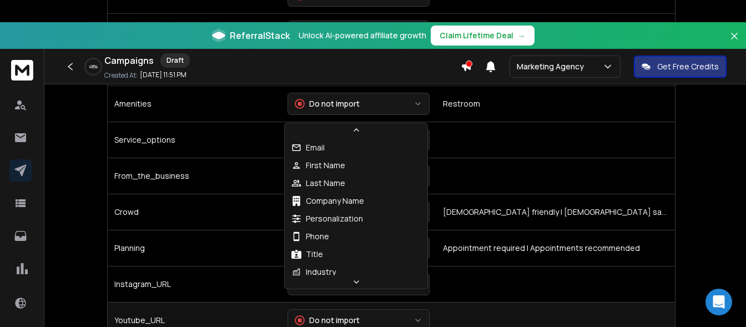
click at [367, 309] on button "Do not import" at bounding box center [358, 320] width 142 height 22
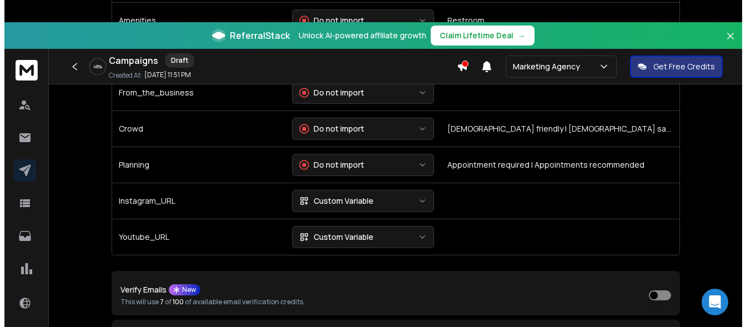
scroll to position [2437, 0]
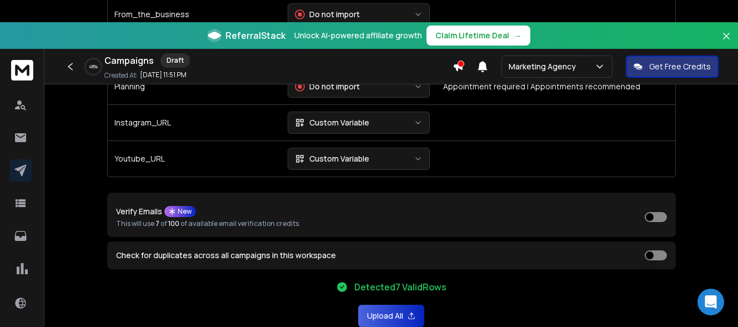
click at [660, 250] on button "Check for duplicates across all campaigns in this workspace" at bounding box center [655, 255] width 22 height 10
click at [398, 305] on button "Upload All" at bounding box center [391, 316] width 66 height 22
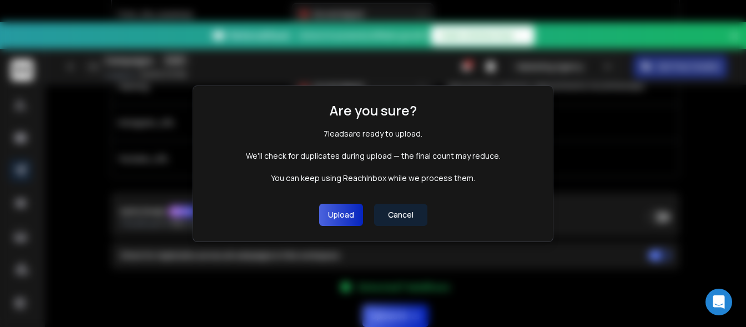
click at [358, 220] on button "Upload" at bounding box center [341, 215] width 44 height 22
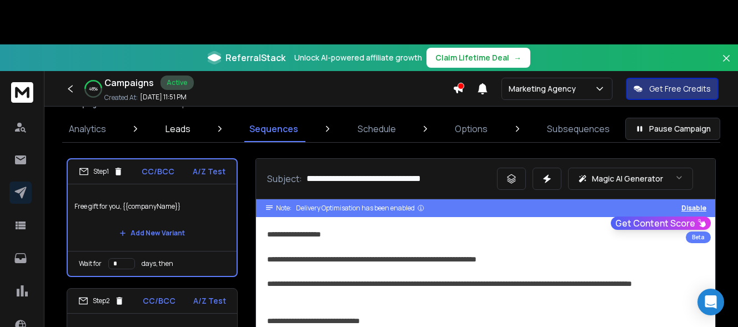
click at [185, 130] on p "Leads" at bounding box center [177, 128] width 25 height 13
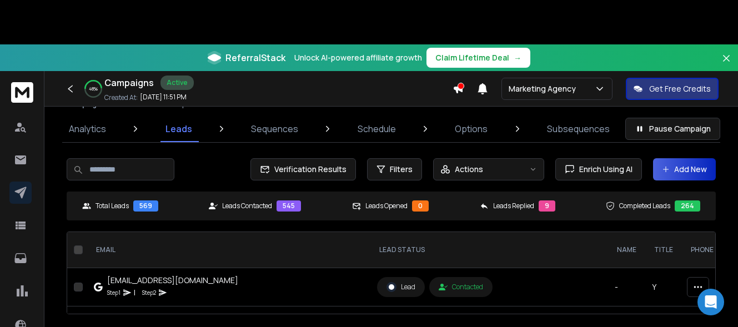
click at [684, 169] on button "Add New" at bounding box center [684, 169] width 63 height 22
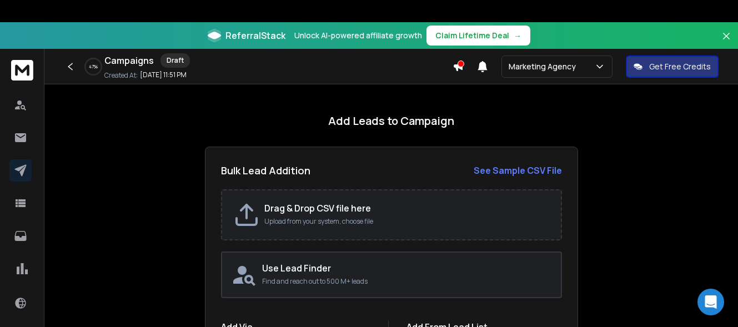
click at [501, 208] on h2 "Drag & Drop CSV file here" at bounding box center [406, 207] width 285 height 13
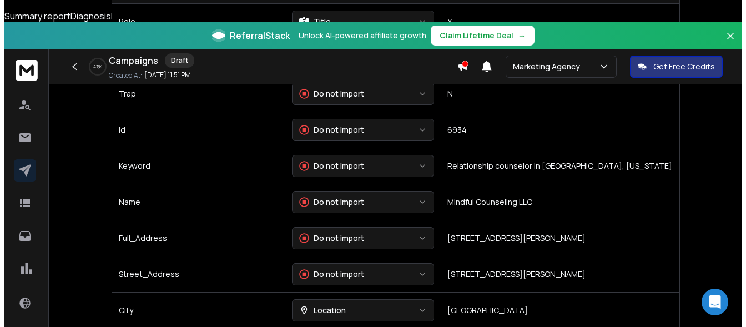
scroll to position [499, 0]
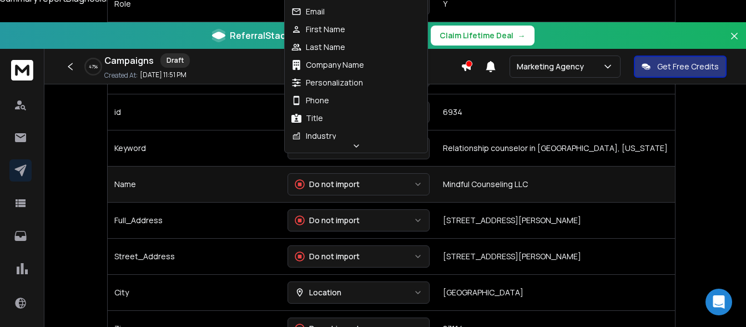
click at [373, 173] on button "Do not import" at bounding box center [358, 184] width 142 height 22
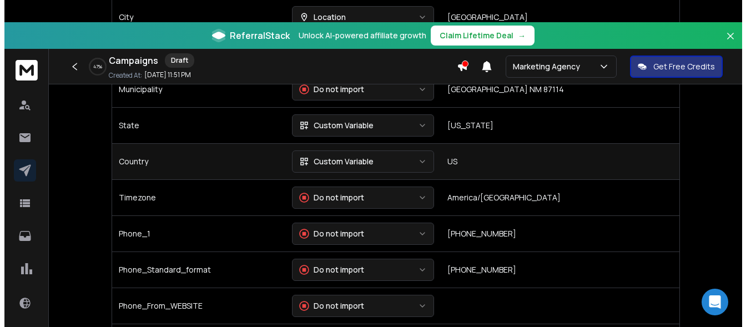
scroll to position [777, 0]
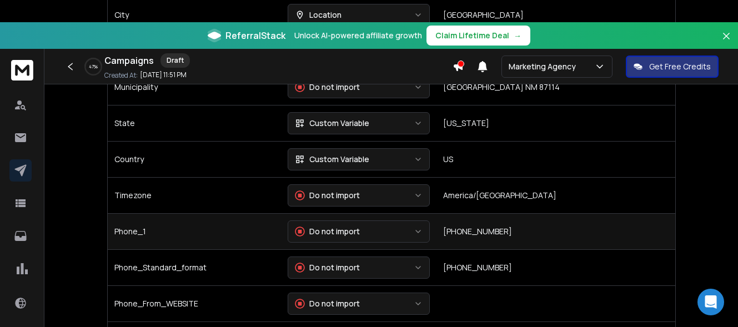
click at [396, 220] on button "Do not import" at bounding box center [358, 231] width 142 height 22
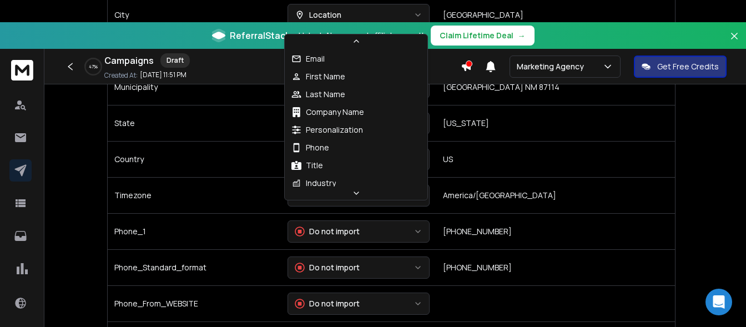
scroll to position [101, 0]
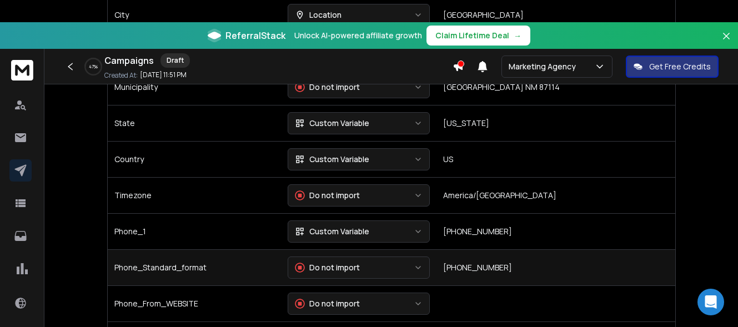
click at [385, 256] on button "Do not import" at bounding box center [358, 267] width 142 height 22
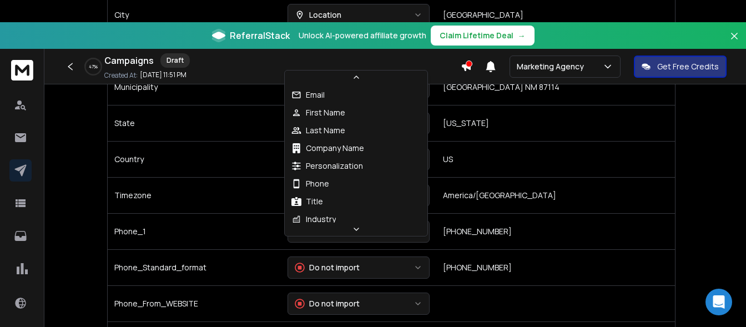
scroll to position [112, 0]
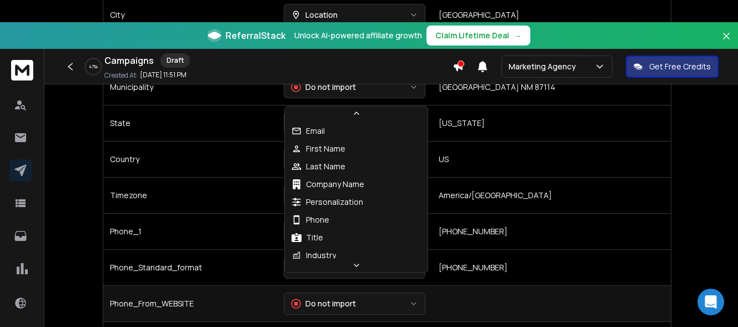
click at [383, 292] on button "Do not import" at bounding box center [355, 303] width 142 height 22
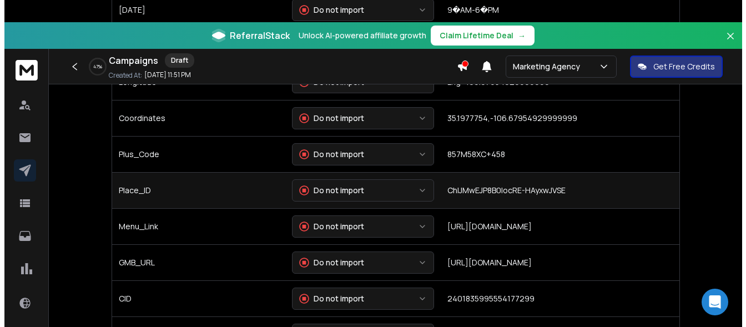
scroll to position [1665, 0]
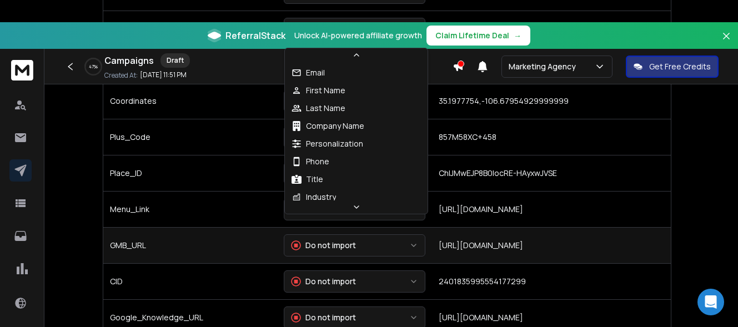
click at [376, 234] on button "Do not import" at bounding box center [355, 245] width 142 height 22
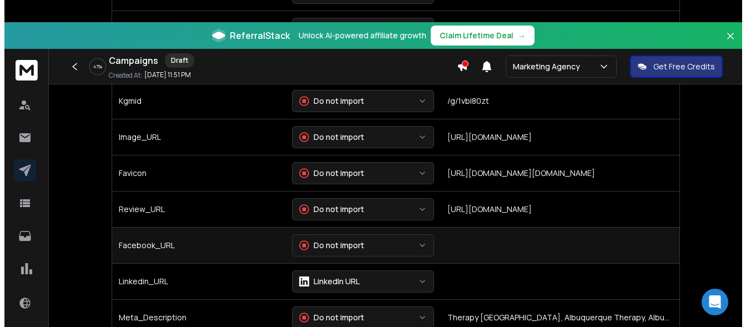
scroll to position [1942, 0]
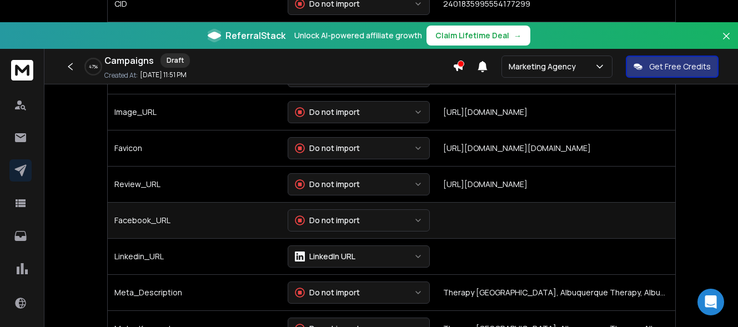
click at [374, 209] on button "Do not import" at bounding box center [358, 220] width 142 height 22
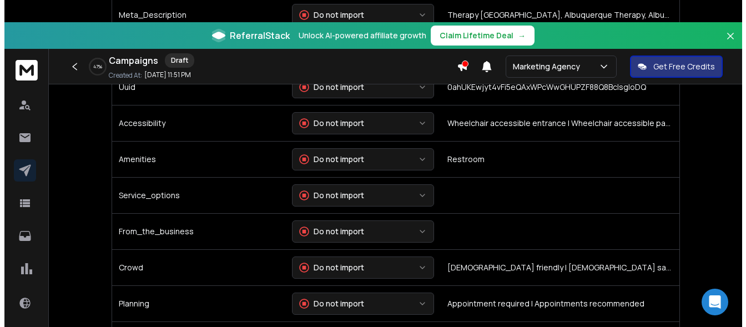
scroll to position [2275, 0]
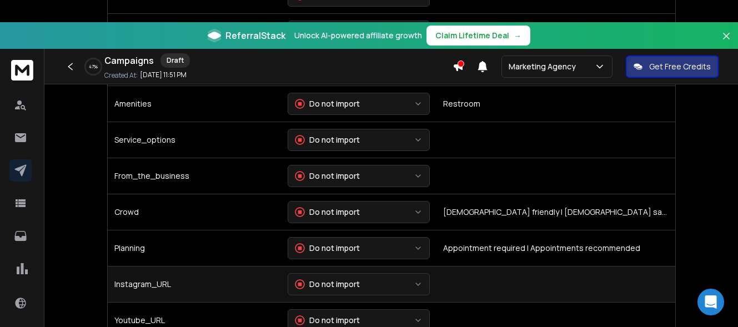
click at [393, 273] on button "Do not import" at bounding box center [358, 284] width 142 height 22
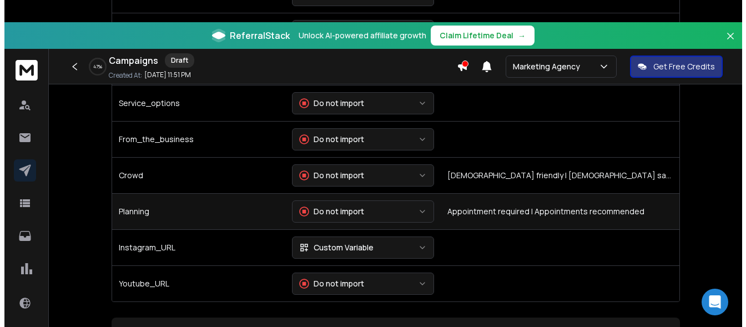
scroll to position [2331, 0]
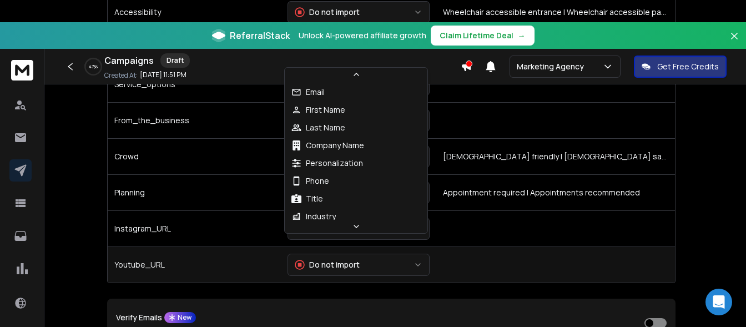
click at [382, 254] on button "Do not import" at bounding box center [358, 265] width 142 height 22
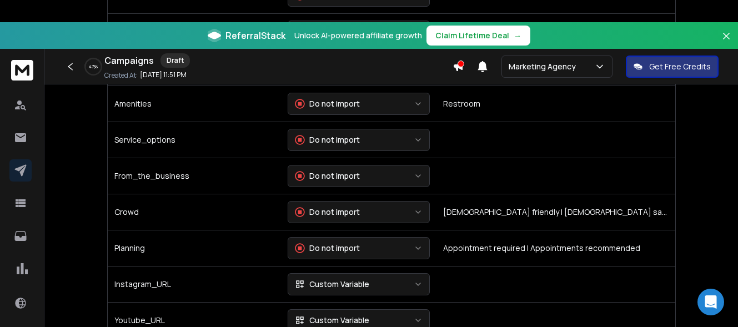
scroll to position [2437, 0]
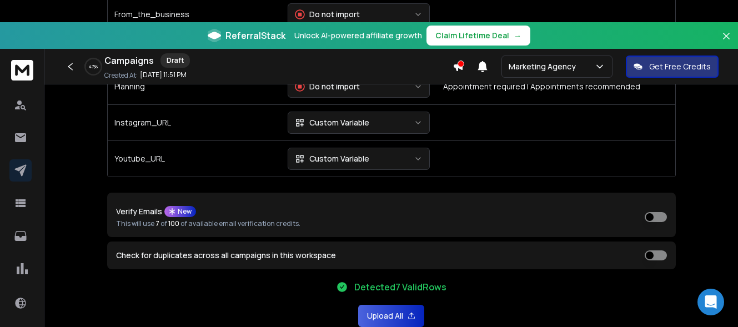
click at [661, 250] on button "Check for duplicates across all campaigns in this workspace" at bounding box center [655, 255] width 22 height 10
click at [410, 312] on polyline at bounding box center [411, 313] width 3 height 2
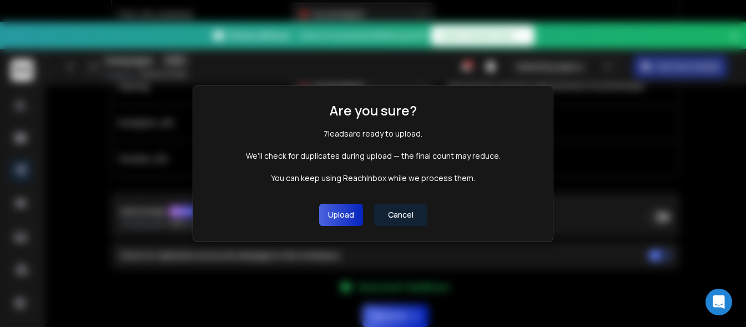
click at [354, 216] on button "Upload" at bounding box center [341, 215] width 44 height 22
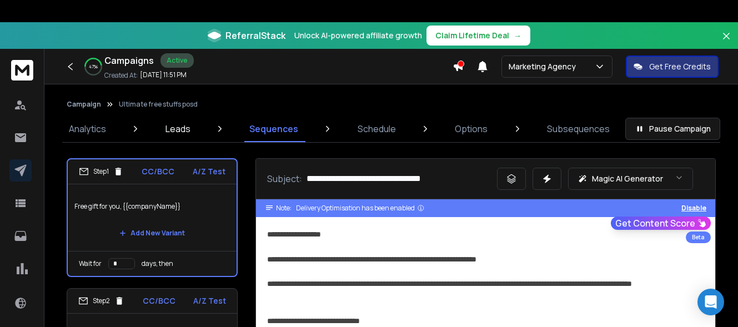
click at [194, 128] on link "Leads" at bounding box center [178, 128] width 38 height 27
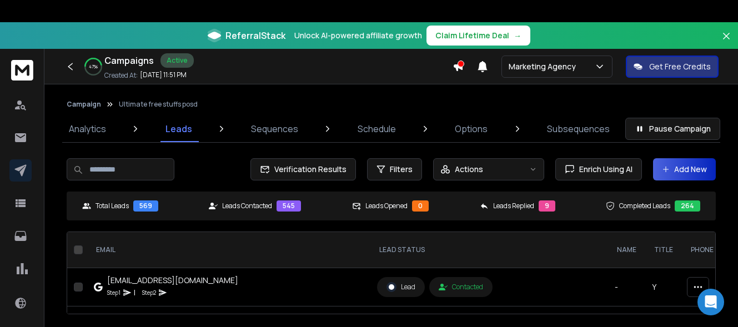
click at [711, 166] on button "Add New" at bounding box center [684, 169] width 63 height 22
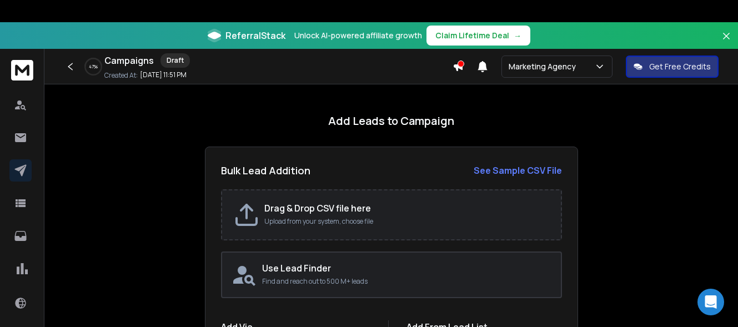
click at [507, 204] on h2 "Drag & Drop CSV file here" at bounding box center [406, 207] width 285 height 13
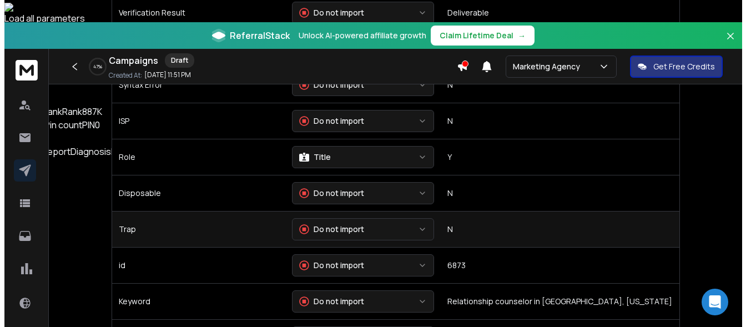
scroll to position [444, 0]
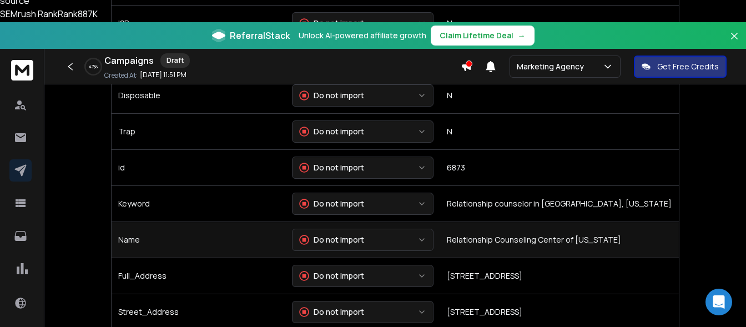
click at [382, 229] on button "Do not import" at bounding box center [363, 240] width 142 height 22
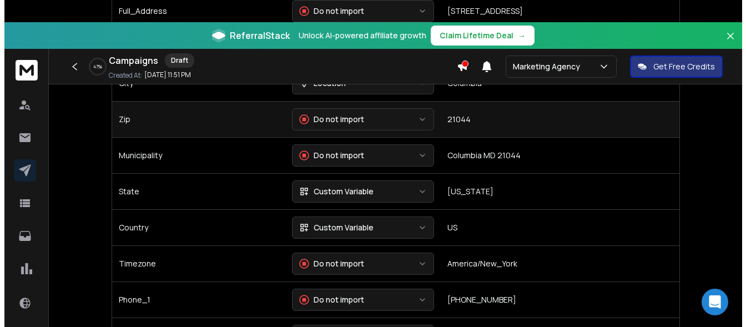
scroll to position [721, 0]
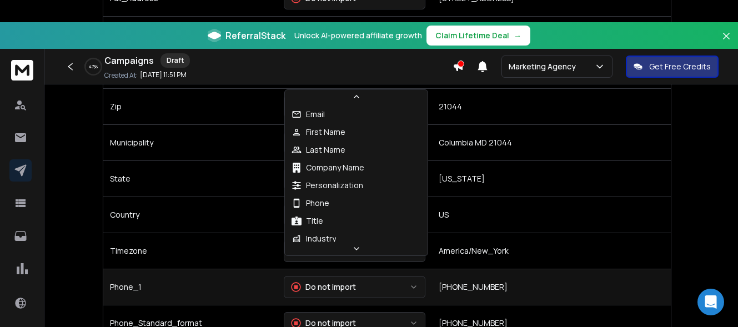
click at [394, 276] on button "Do not import" at bounding box center [355, 287] width 142 height 22
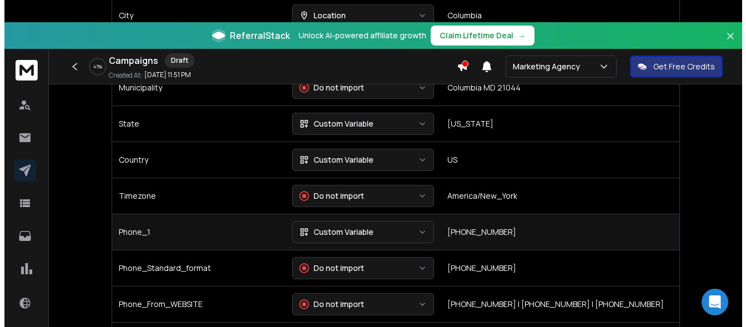
scroll to position [777, 0]
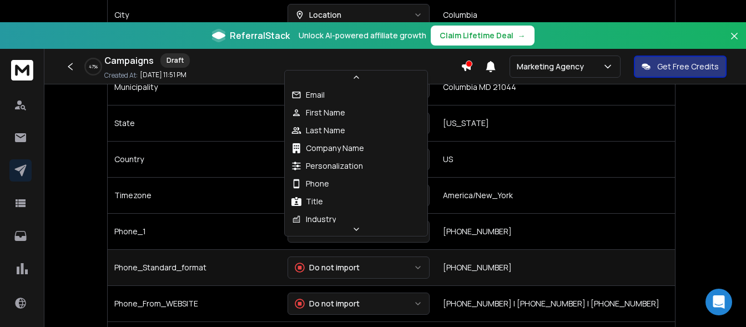
click at [397, 256] on button "Do not import" at bounding box center [358, 267] width 142 height 22
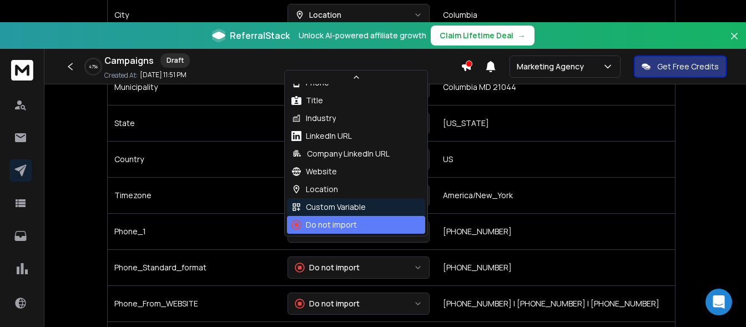
scroll to position [101, 0]
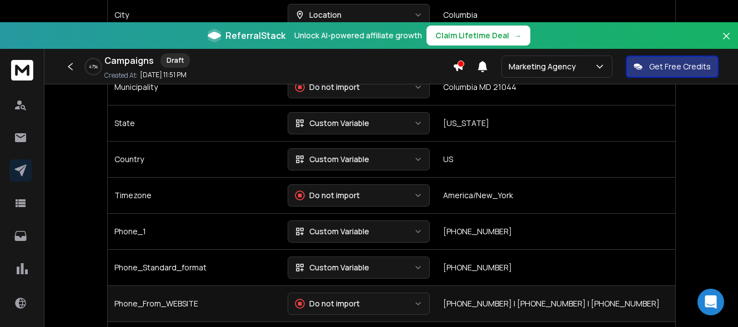
click at [385, 292] on button "Do not import" at bounding box center [358, 303] width 142 height 22
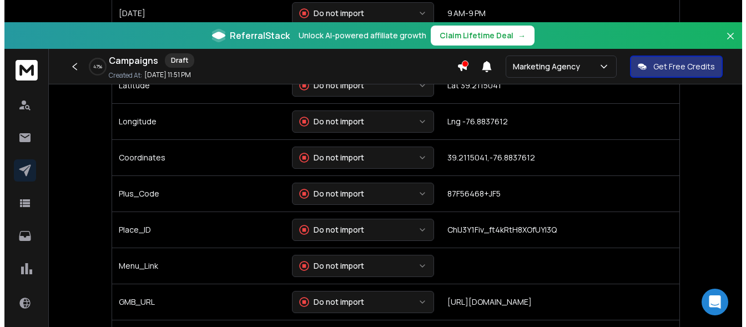
scroll to position [1609, 0]
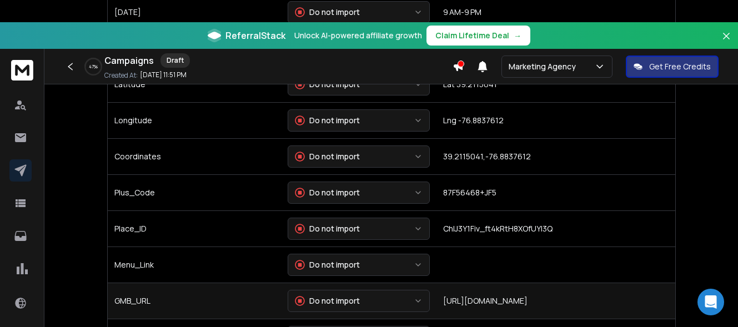
click at [405, 290] on button "Do not import" at bounding box center [358, 301] width 142 height 22
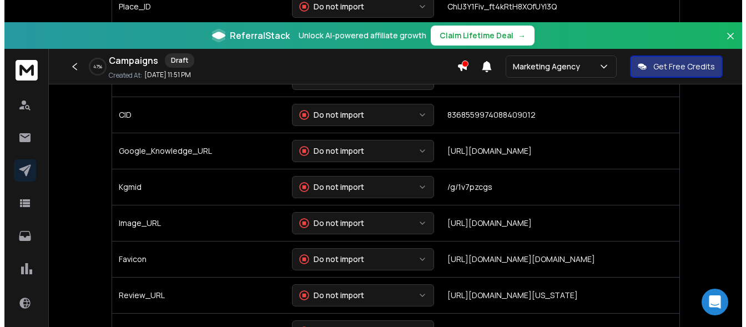
scroll to position [1887, 0]
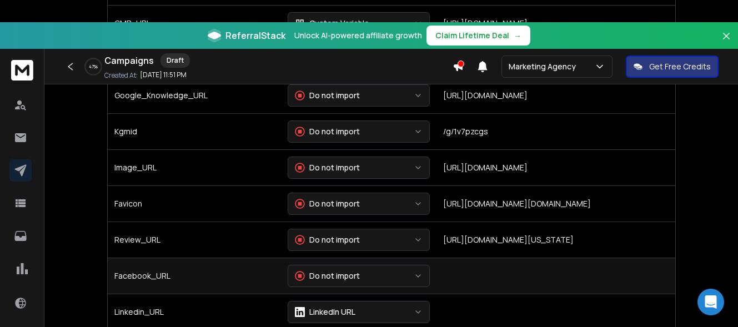
click at [393, 265] on button "Do not import" at bounding box center [358, 276] width 142 height 22
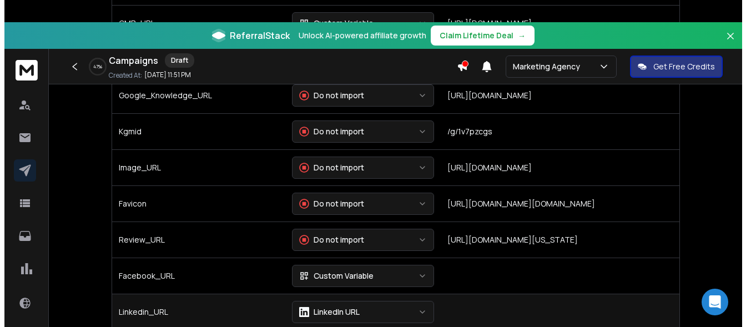
scroll to position [1942, 0]
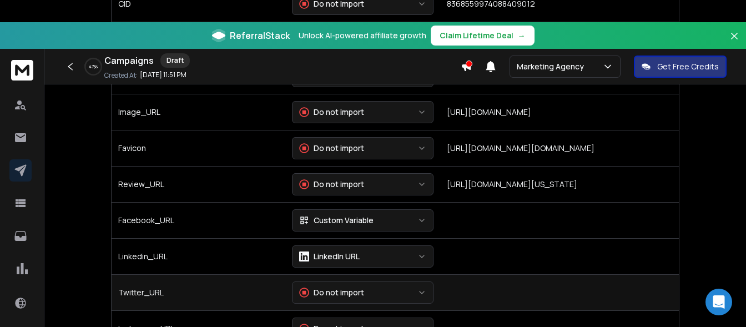
click at [383, 281] on button "Do not import" at bounding box center [363, 292] width 142 height 22
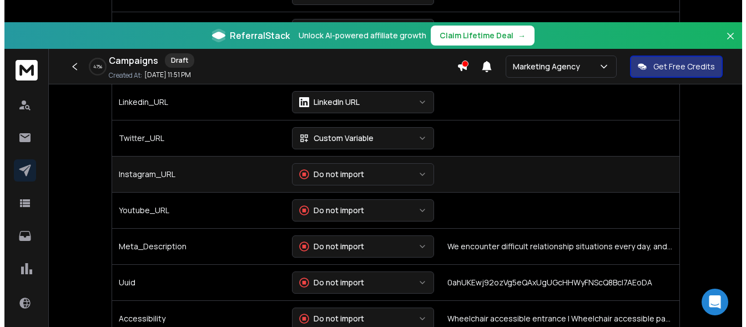
scroll to position [2109, 0]
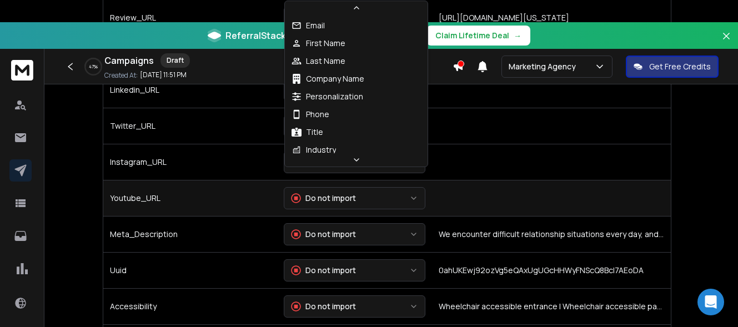
click at [377, 187] on button "Do not import" at bounding box center [355, 198] width 142 height 22
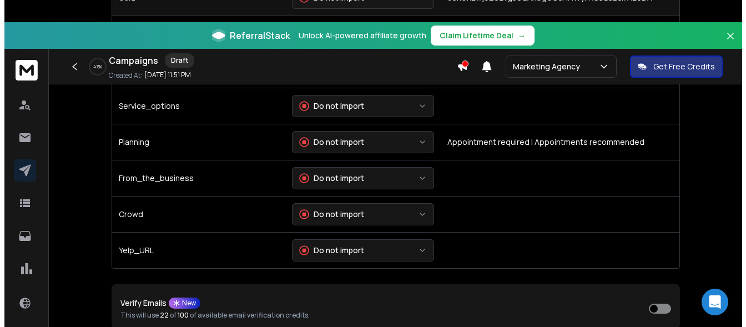
scroll to position [2386, 0]
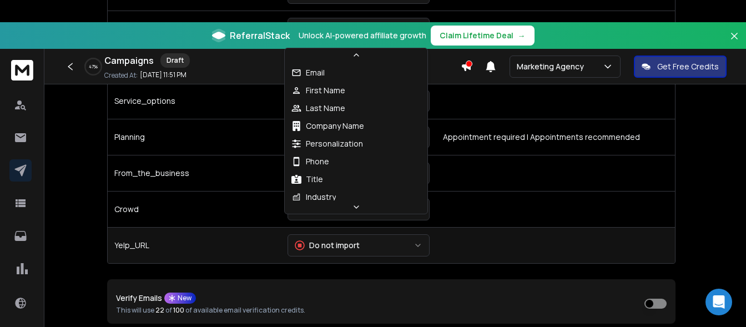
click at [371, 234] on button "Do not import" at bounding box center [358, 245] width 142 height 22
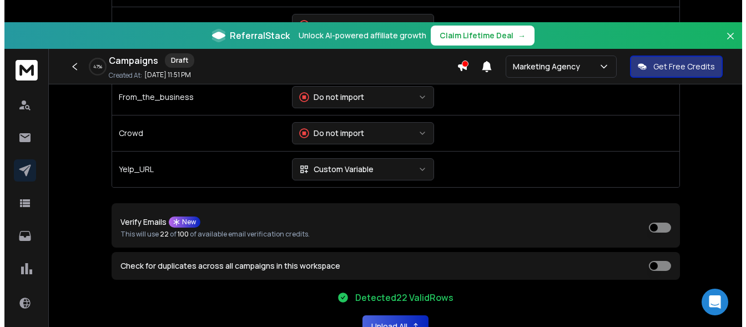
scroll to position [2473, 0]
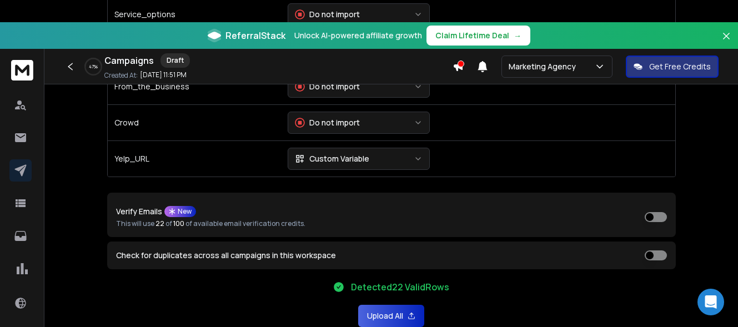
click at [659, 250] on button "Check for duplicates across all campaigns in this workspace" at bounding box center [655, 255] width 22 height 10
click at [402, 305] on button "Upload All" at bounding box center [391, 316] width 66 height 22
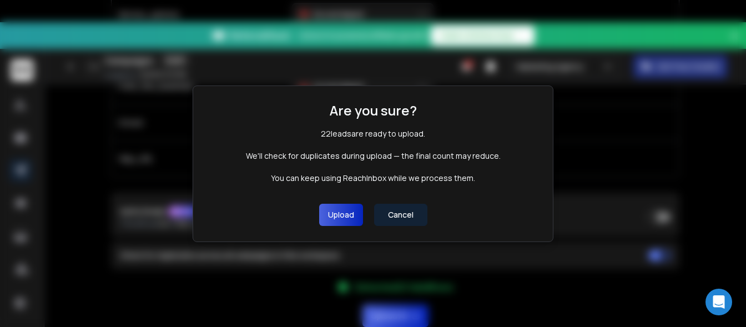
click at [352, 214] on button "Upload" at bounding box center [341, 215] width 44 height 22
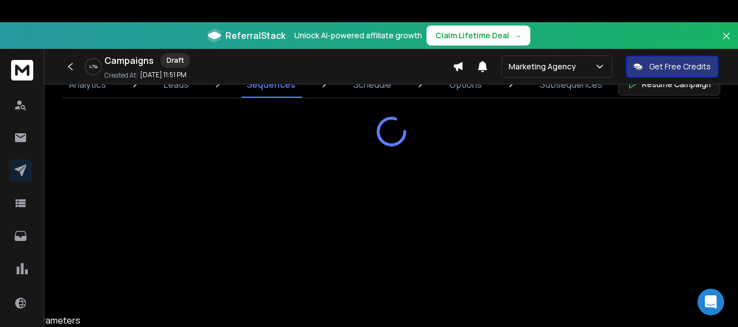
scroll to position [122, 0]
